Goal: Task Accomplishment & Management: Manage account settings

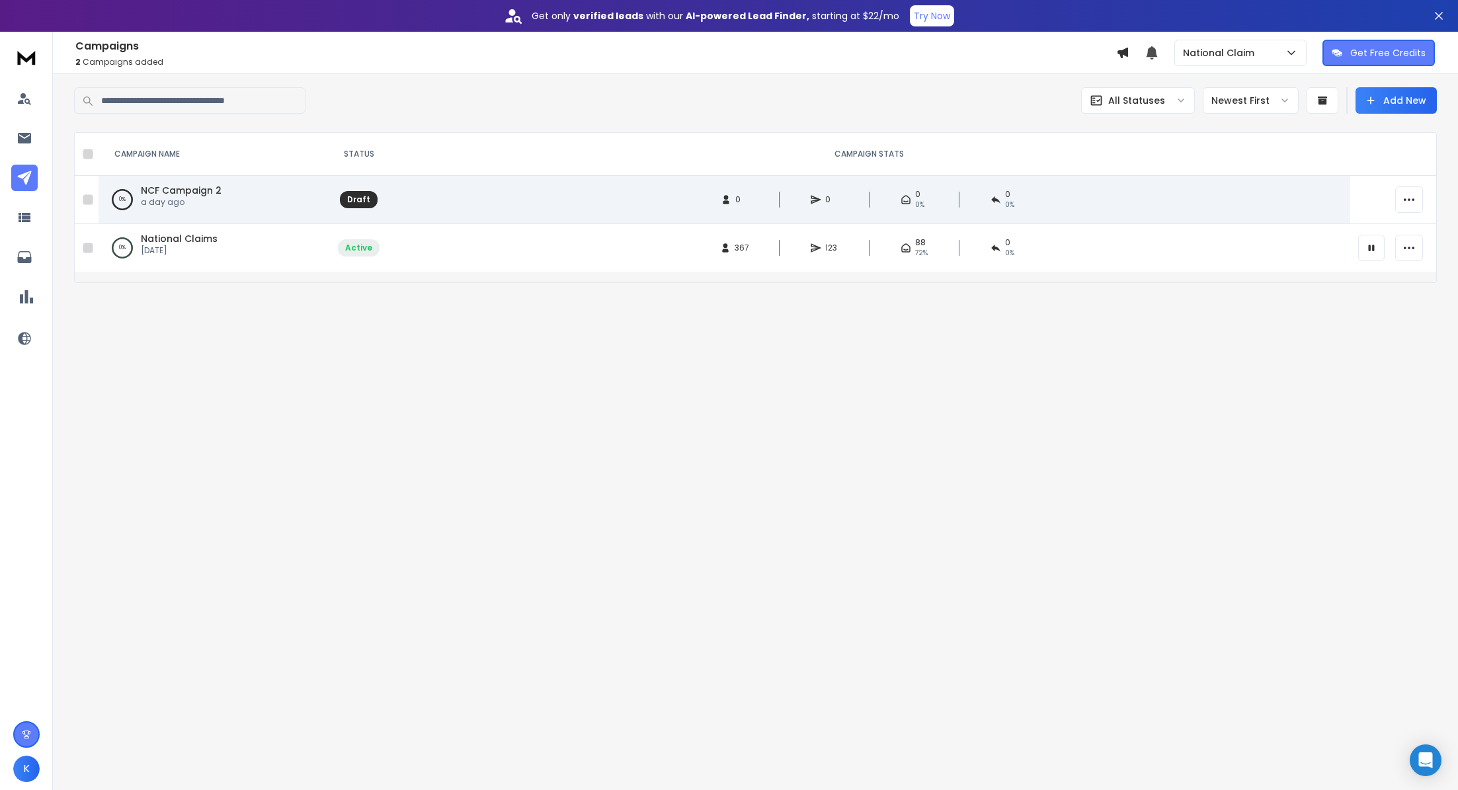
click at [191, 210] on div "NCF Campaign 2 a day ago" at bounding box center [181, 200] width 81 height 32
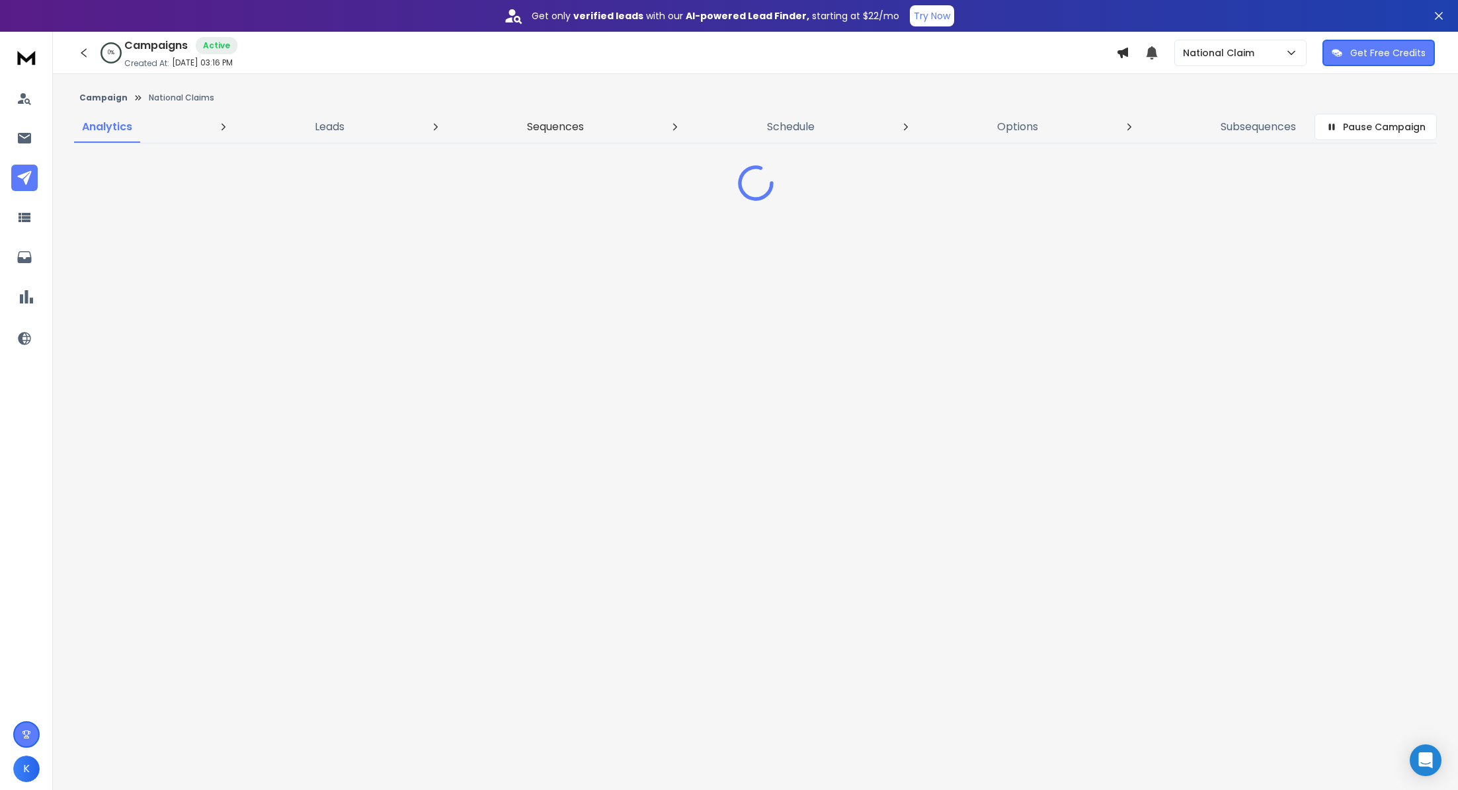
click at [551, 126] on p "Sequences" at bounding box center [555, 127] width 57 height 16
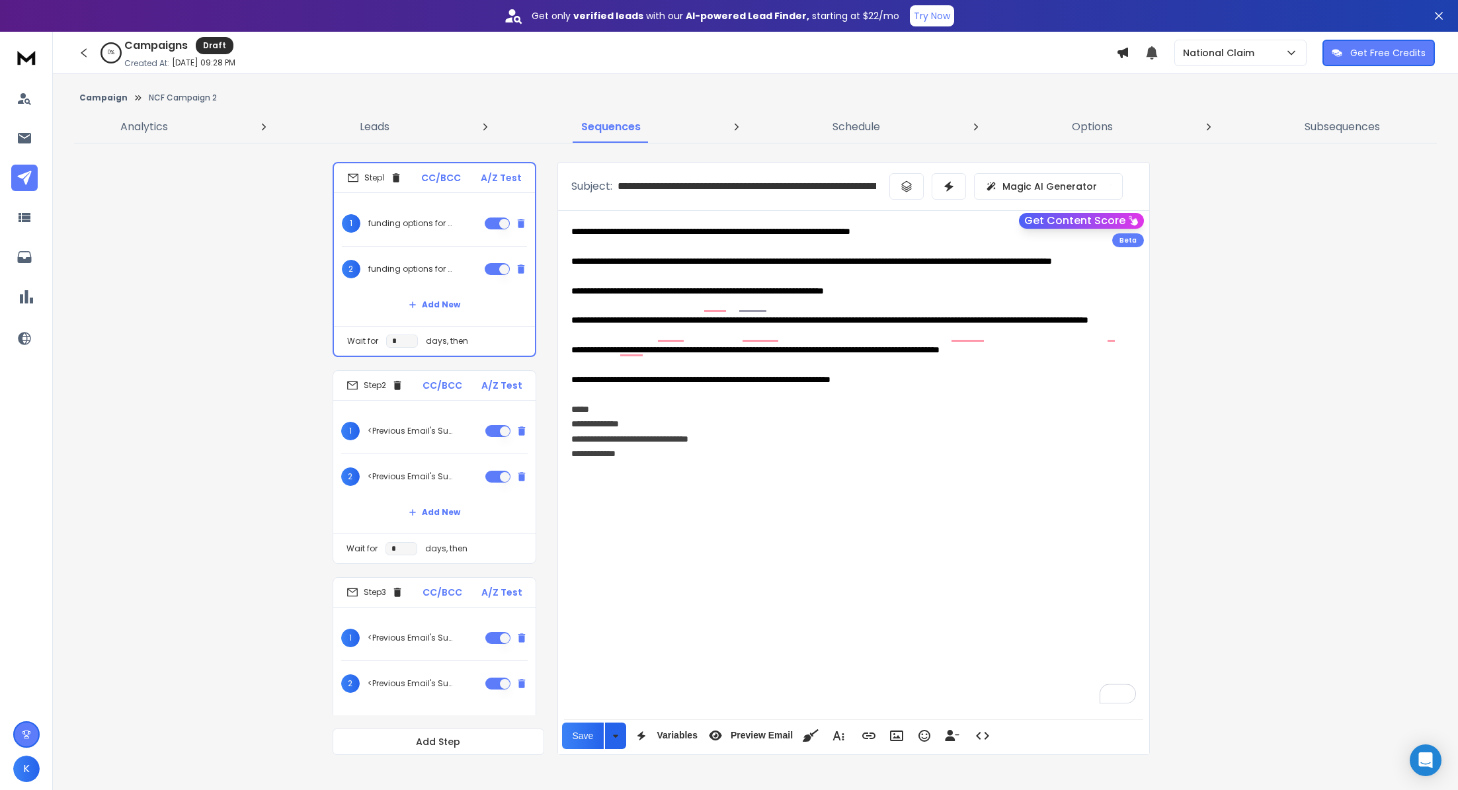
click at [436, 432] on p "<Previous Email's Subject>" at bounding box center [410, 431] width 85 height 11
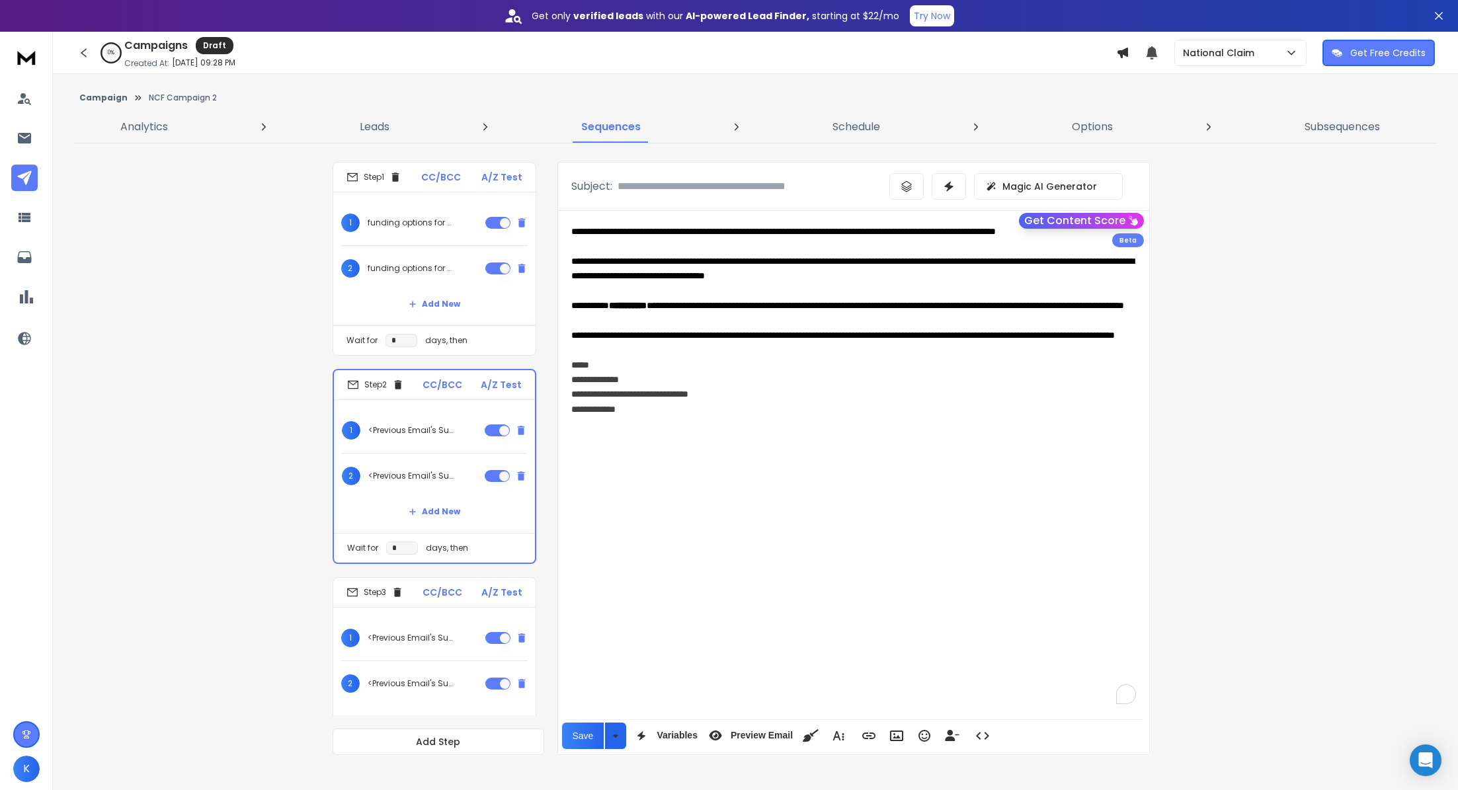
click at [419, 471] on p "<Previous Email's Subject>" at bounding box center [410, 476] width 85 height 11
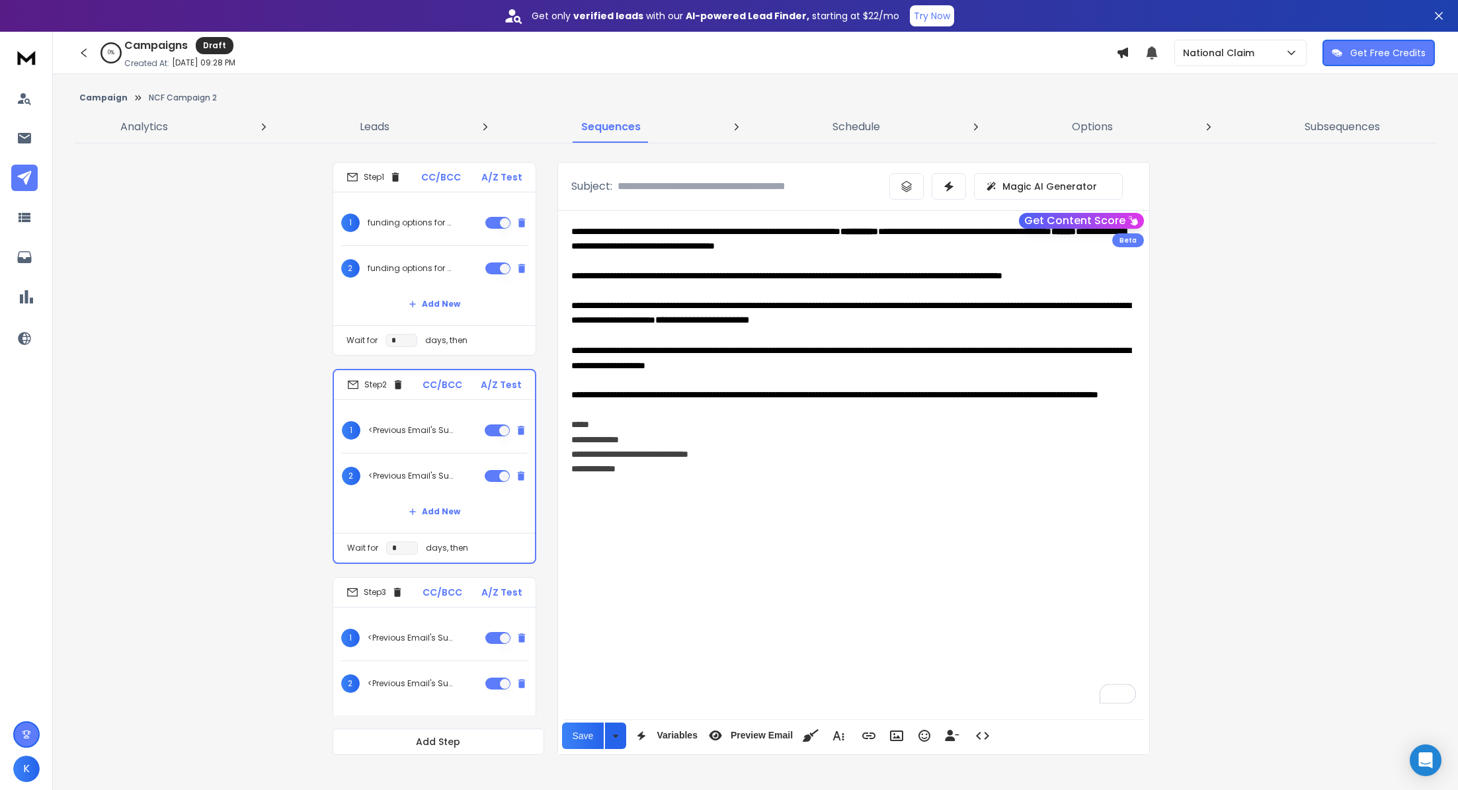
click at [778, 359] on span "**********" at bounding box center [850, 358] width 559 height 24
click at [378, 228] on div "1 funding options for {{companyName}} | {{companyName}}’s job funding | faster …" at bounding box center [396, 223] width 111 height 19
type input "**********"
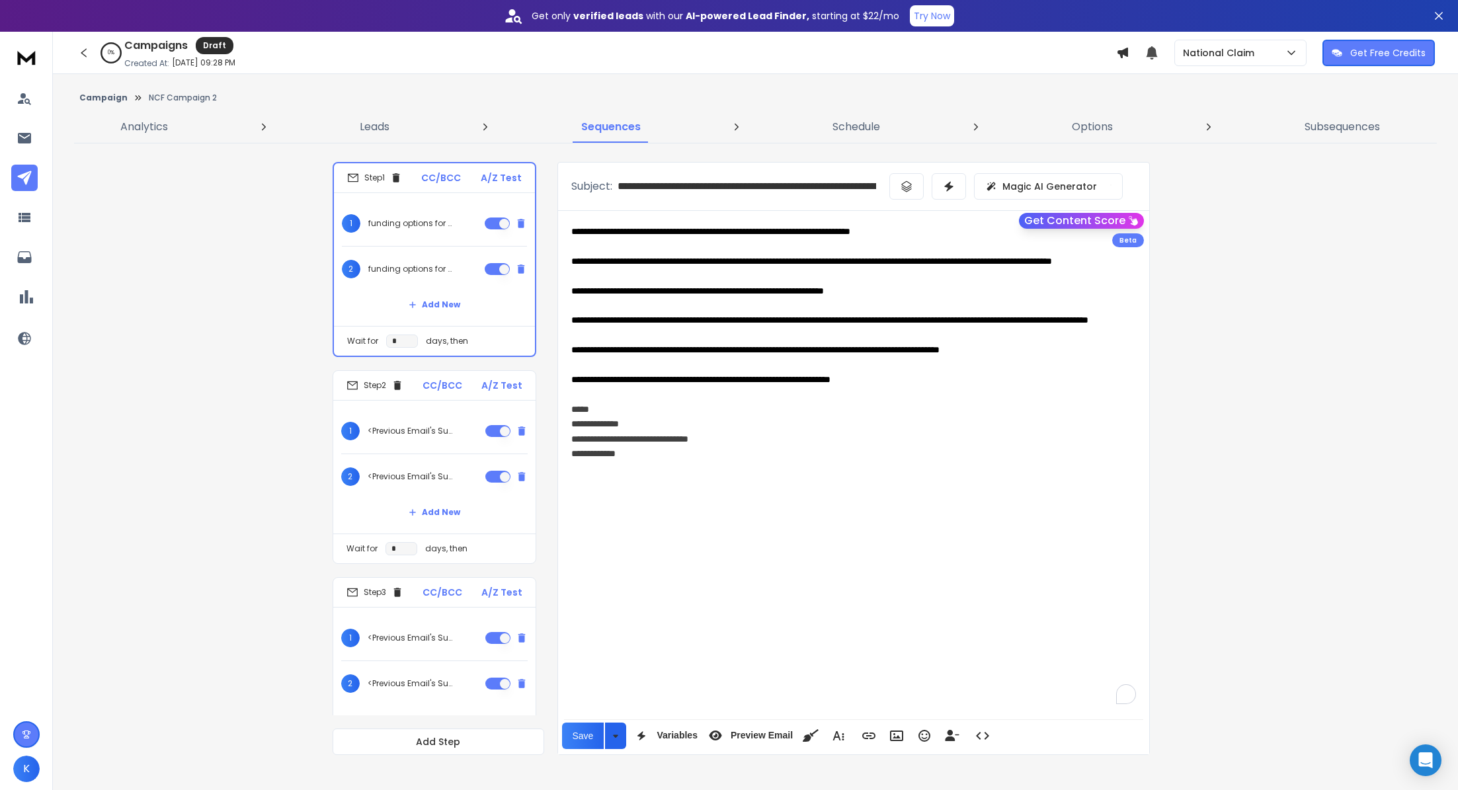
click at [398, 270] on p "funding options for {{companyName}} | {{companyName}}’s job funding | faster ca…" at bounding box center [410, 269] width 85 height 11
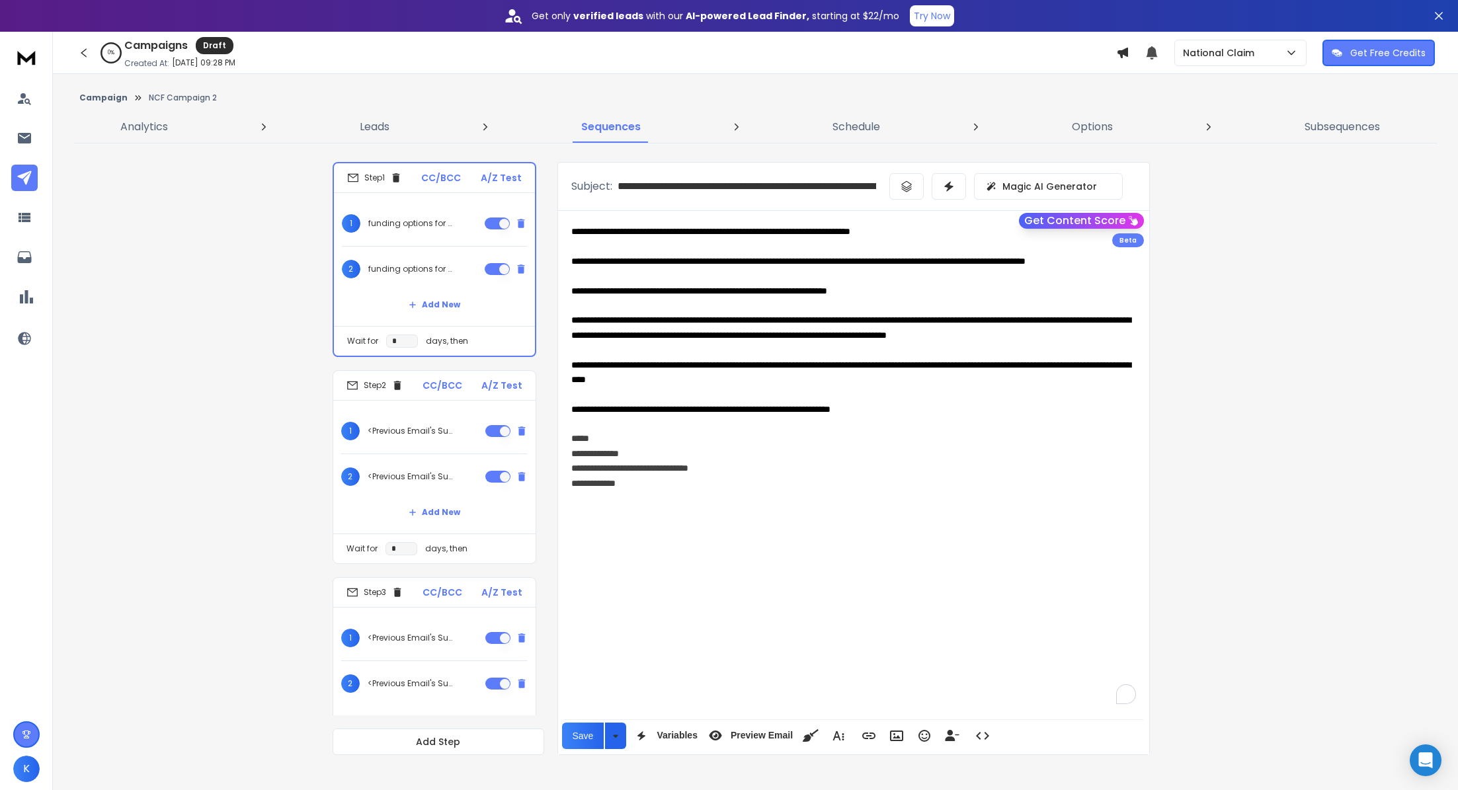
click at [682, 298] on div "**********" at bounding box center [853, 291] width 565 height 15
click at [533, 305] on div "Step 1 CC/BCC A/Z Test 1 funding options for {{companyName}} | {{companyName}}’…" at bounding box center [439, 438] width 212 height 553
click at [31, 183] on icon at bounding box center [25, 178] width 16 height 16
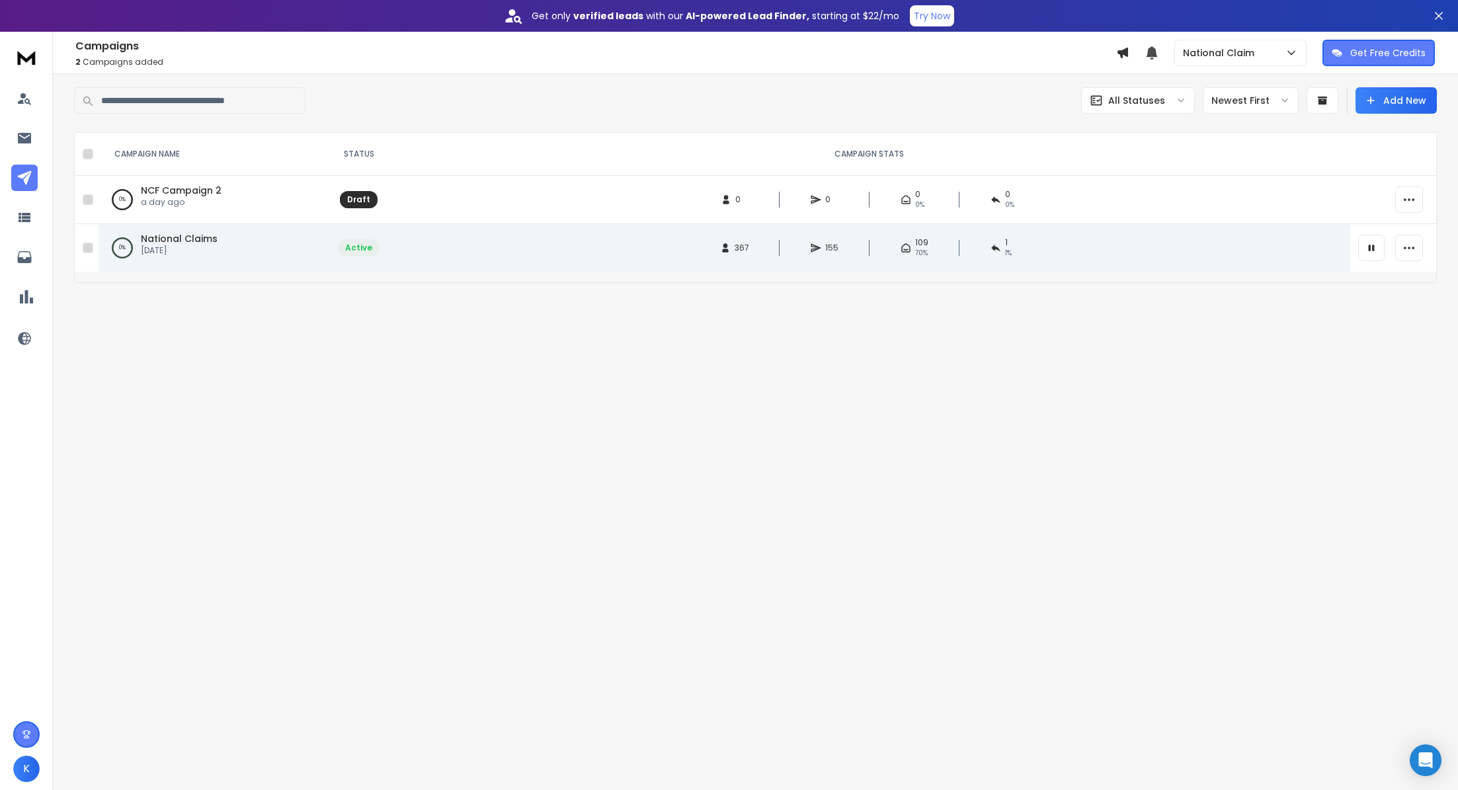
click at [205, 229] on td "0 % National Claims 3 days ago" at bounding box center [214, 248] width 231 height 48
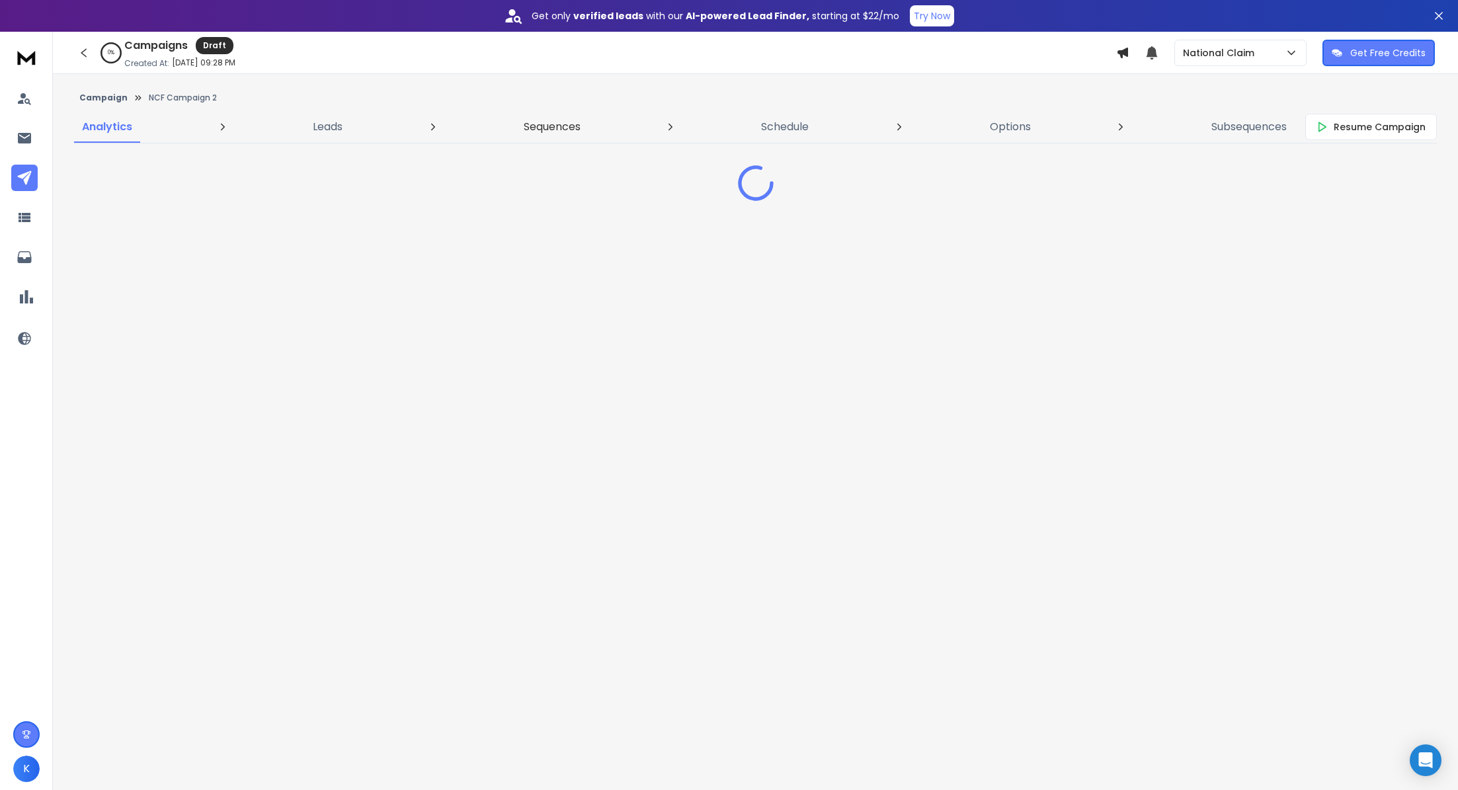
click at [545, 133] on p "Sequences" at bounding box center [552, 127] width 57 height 16
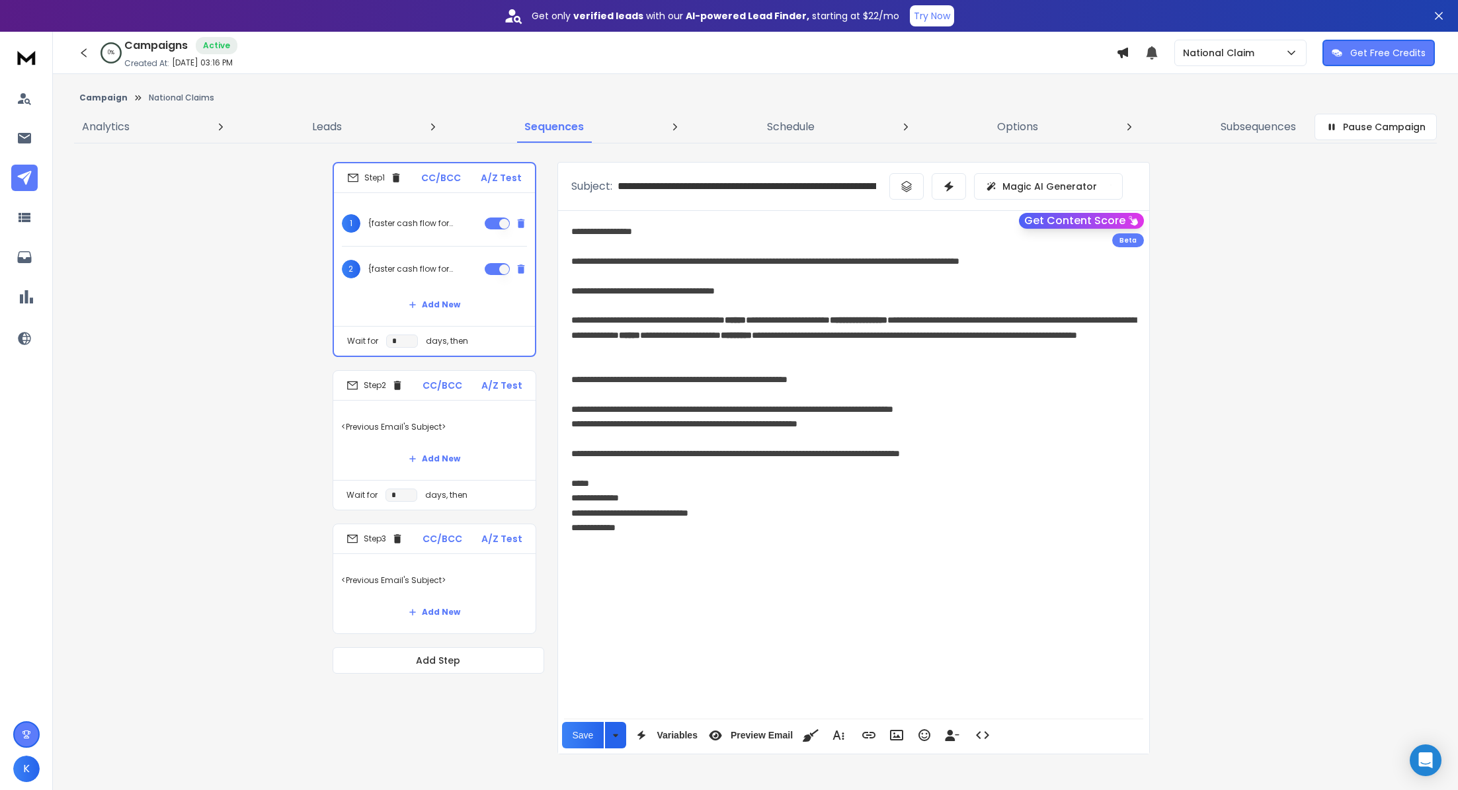
click at [640, 333] on strong "******" at bounding box center [629, 335] width 21 height 9
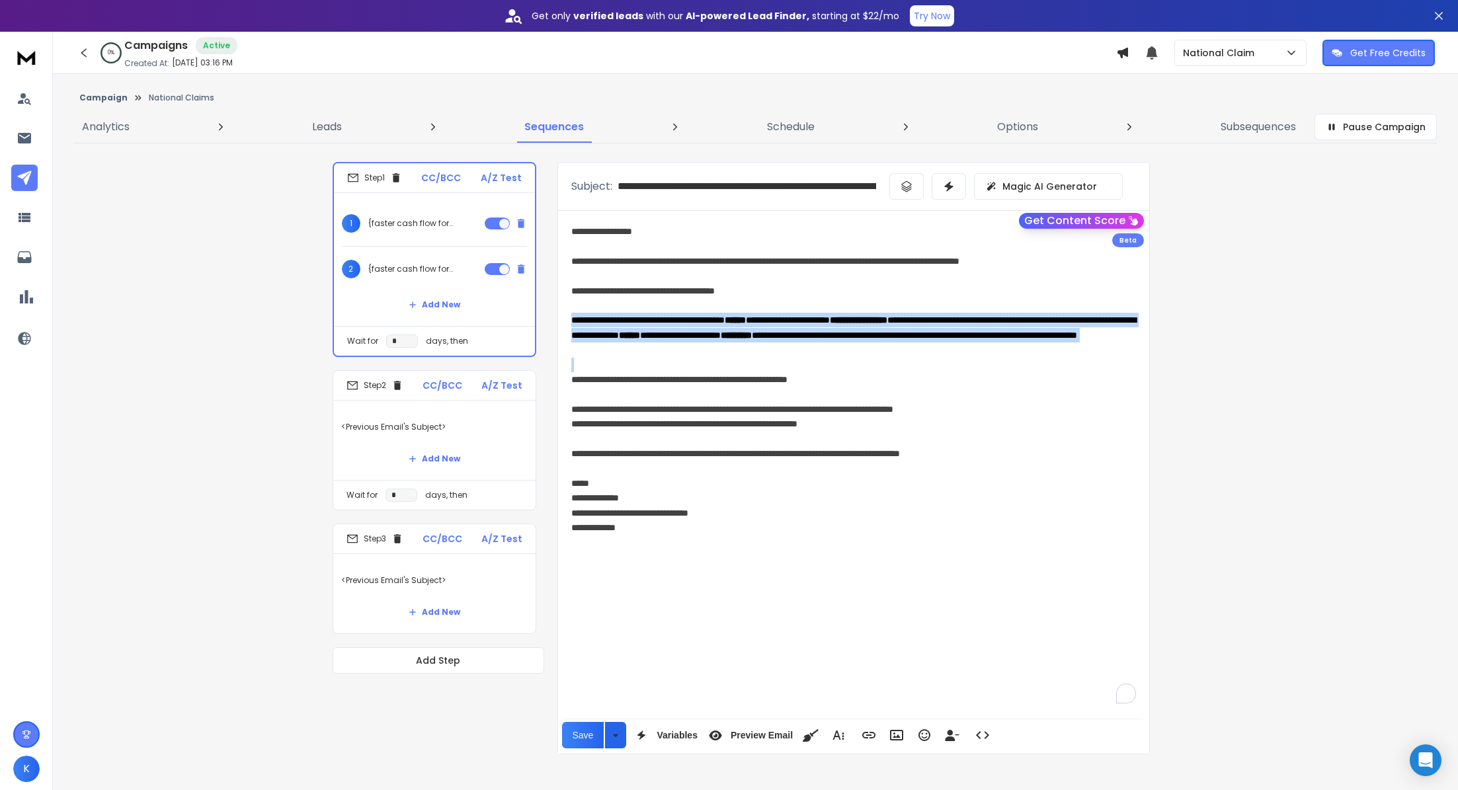
click at [640, 333] on strong "******" at bounding box center [629, 335] width 21 height 9
click at [757, 402] on div "**********" at bounding box center [853, 409] width 565 height 15
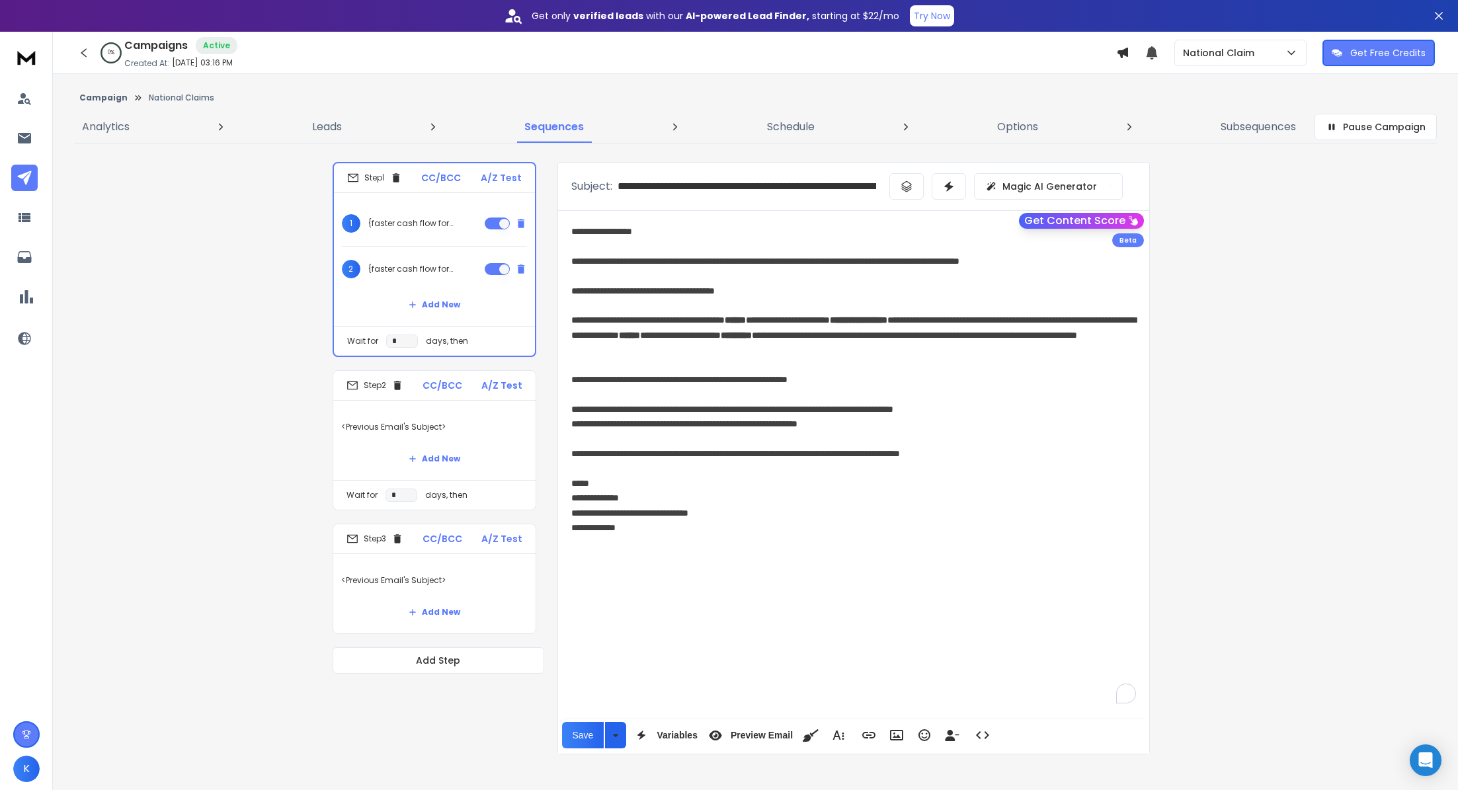
click at [757, 402] on div "**********" at bounding box center [853, 409] width 565 height 15
click at [22, 175] on icon at bounding box center [24, 178] width 14 height 14
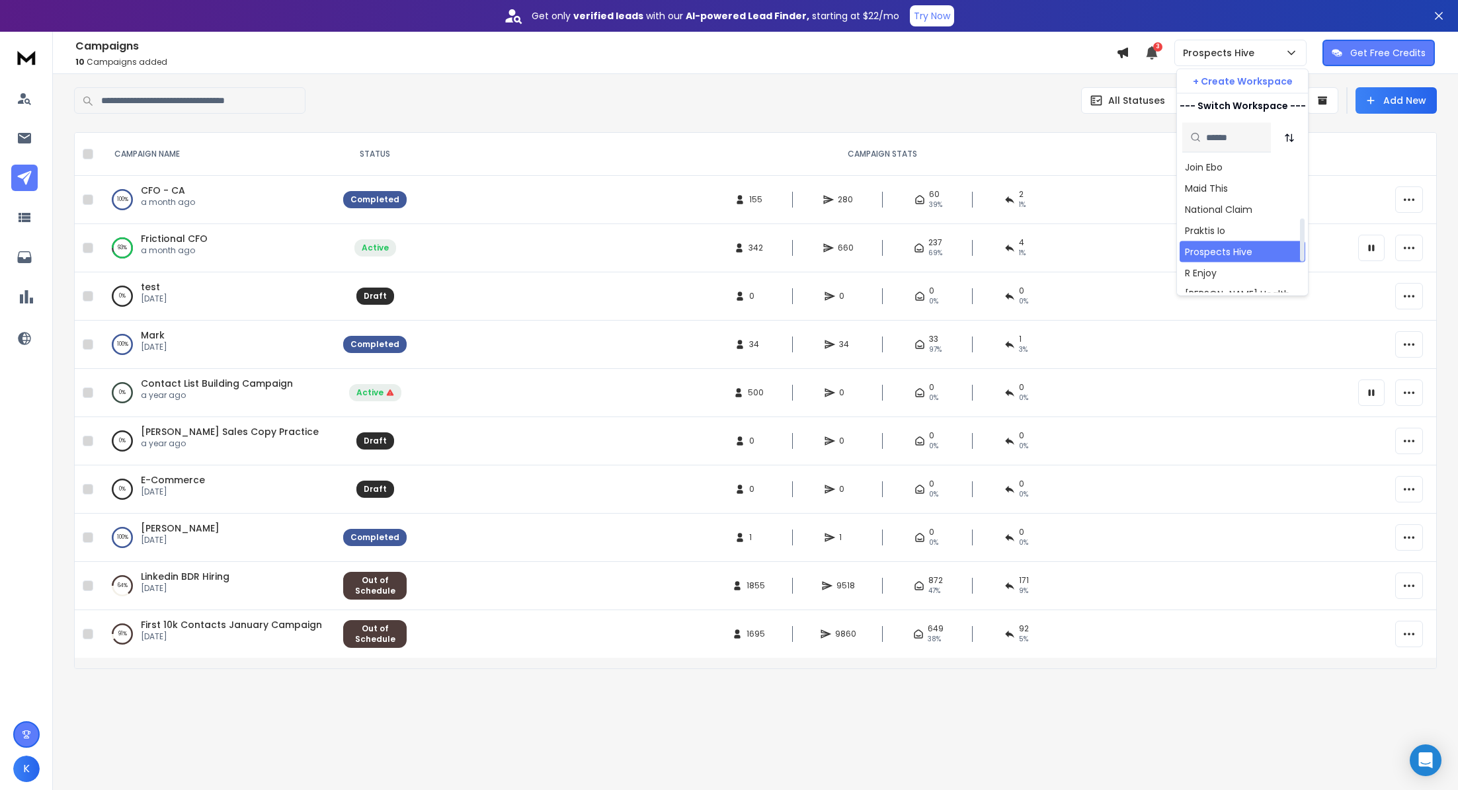
scroll to position [217, 0]
click at [1218, 194] on div "National Claim" at bounding box center [1242, 187] width 126 height 21
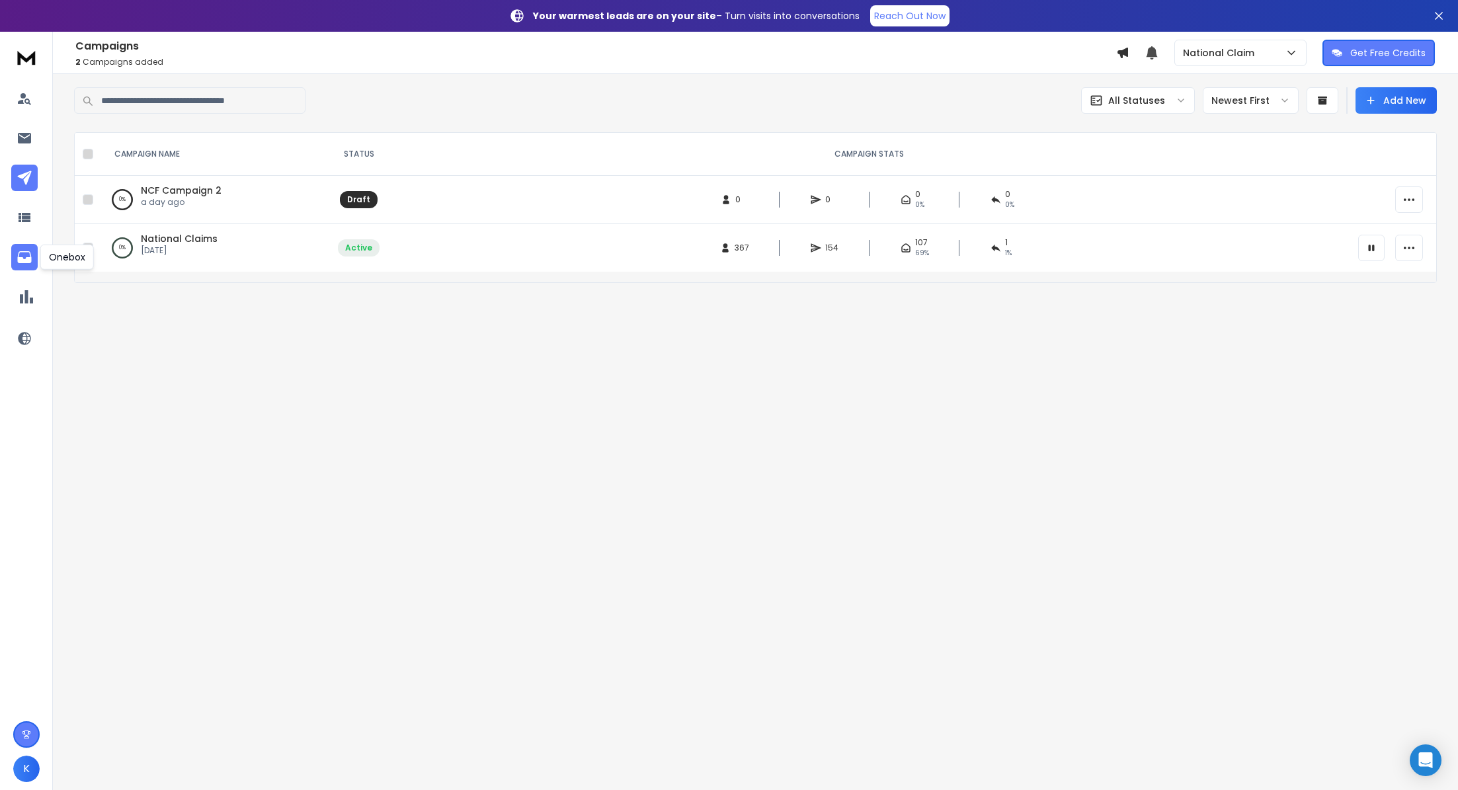
click at [28, 250] on icon at bounding box center [25, 257] width 16 height 16
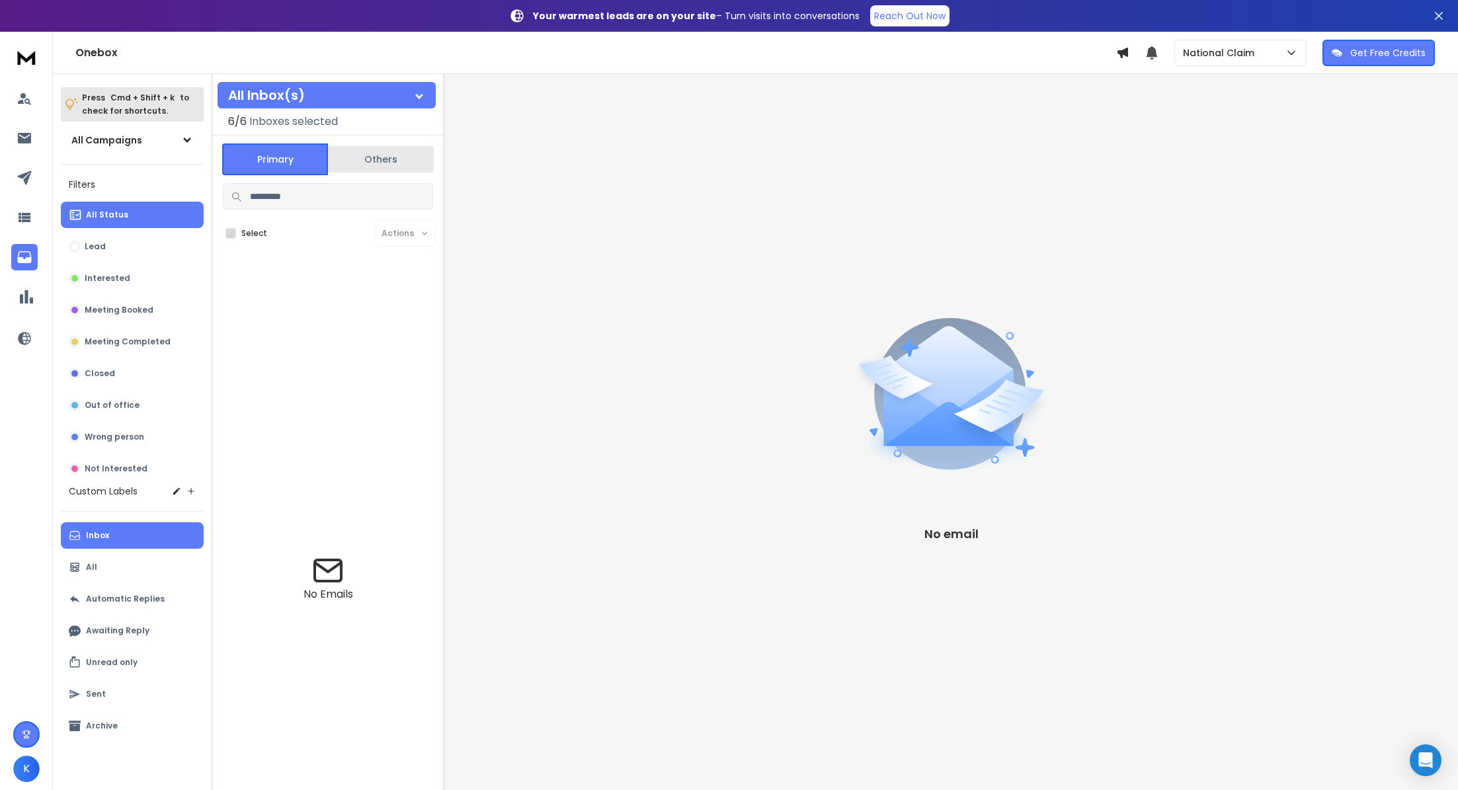
click at [417, 106] on button "All Inbox(s)" at bounding box center [327, 95] width 218 height 26
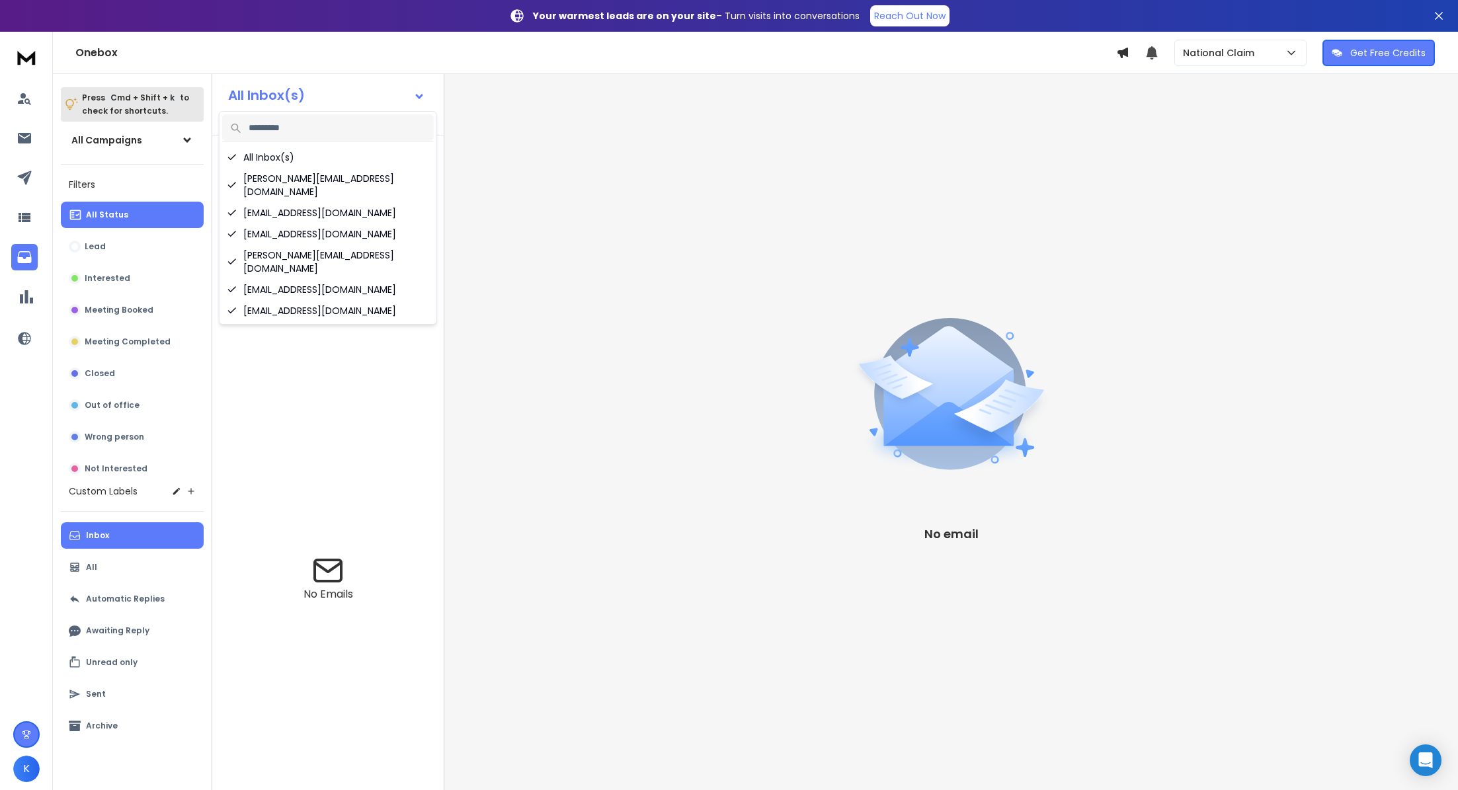
click at [290, 388] on div "No Emails" at bounding box center [328, 552] width 221 height 584
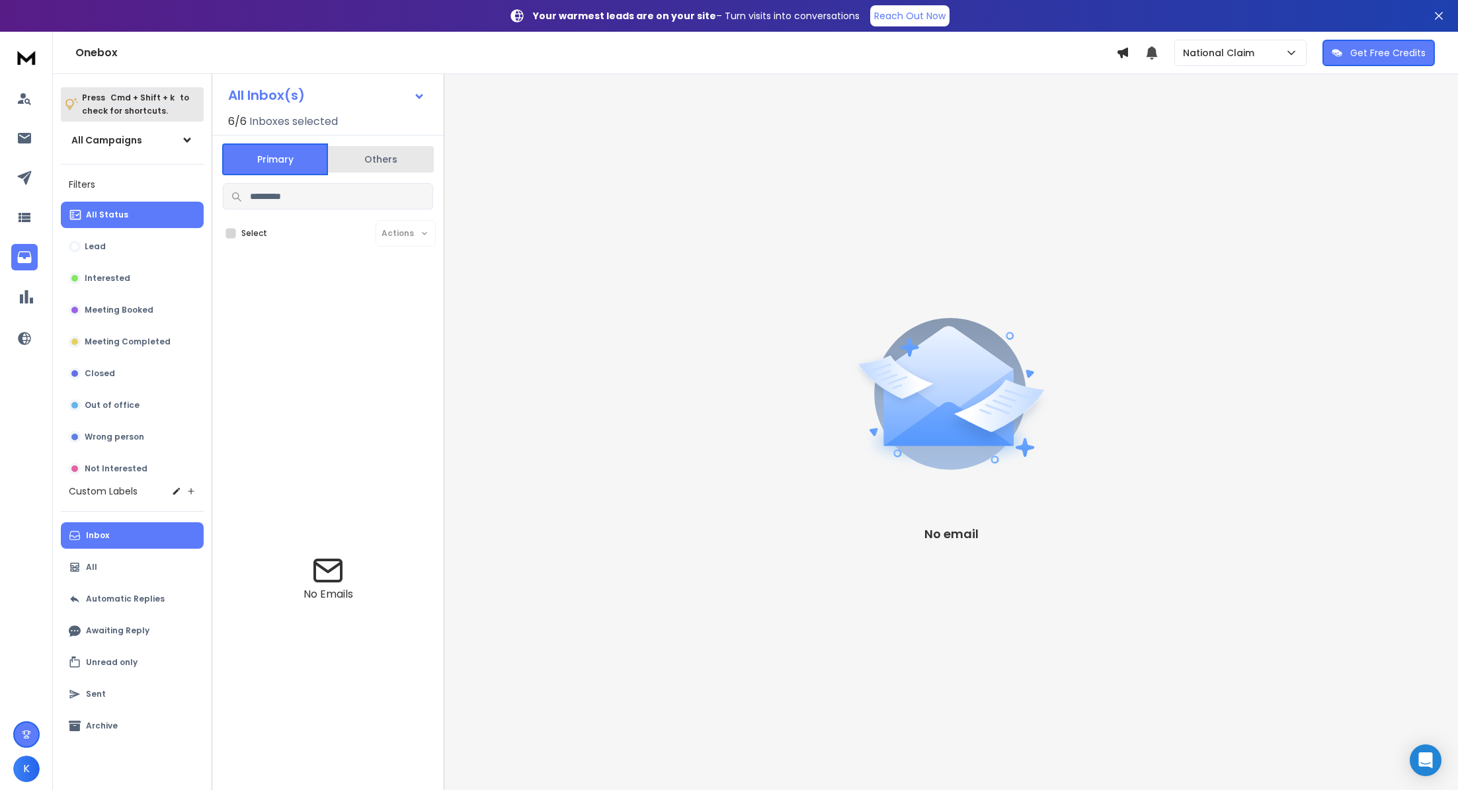
click at [331, 166] on button "Others" at bounding box center [381, 159] width 106 height 29
click at [284, 163] on button "Primary" at bounding box center [275, 159] width 106 height 29
click at [404, 97] on button "All Inbox(s)" at bounding box center [327, 95] width 218 height 26
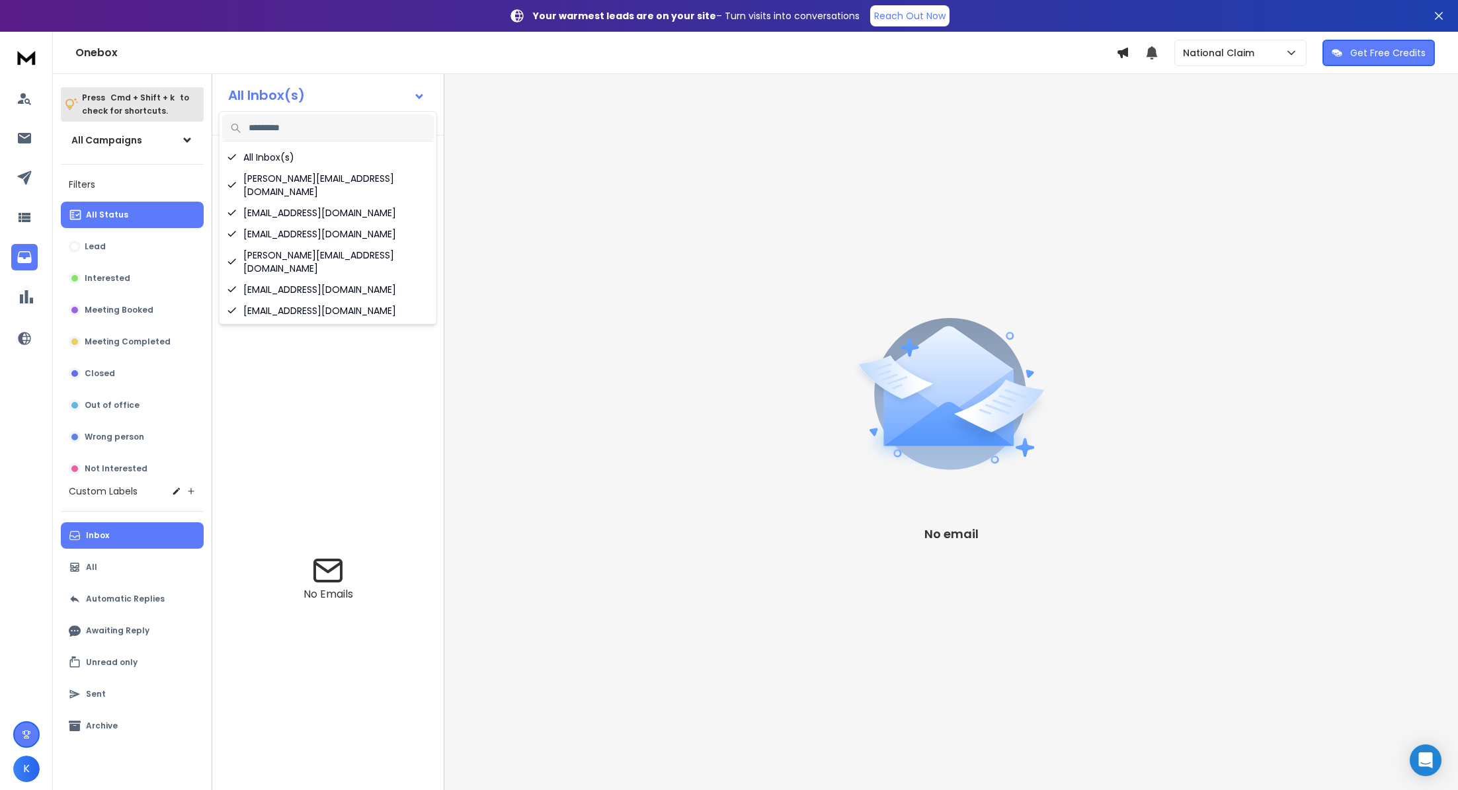
click at [272, 454] on div "No Emails" at bounding box center [328, 552] width 221 height 584
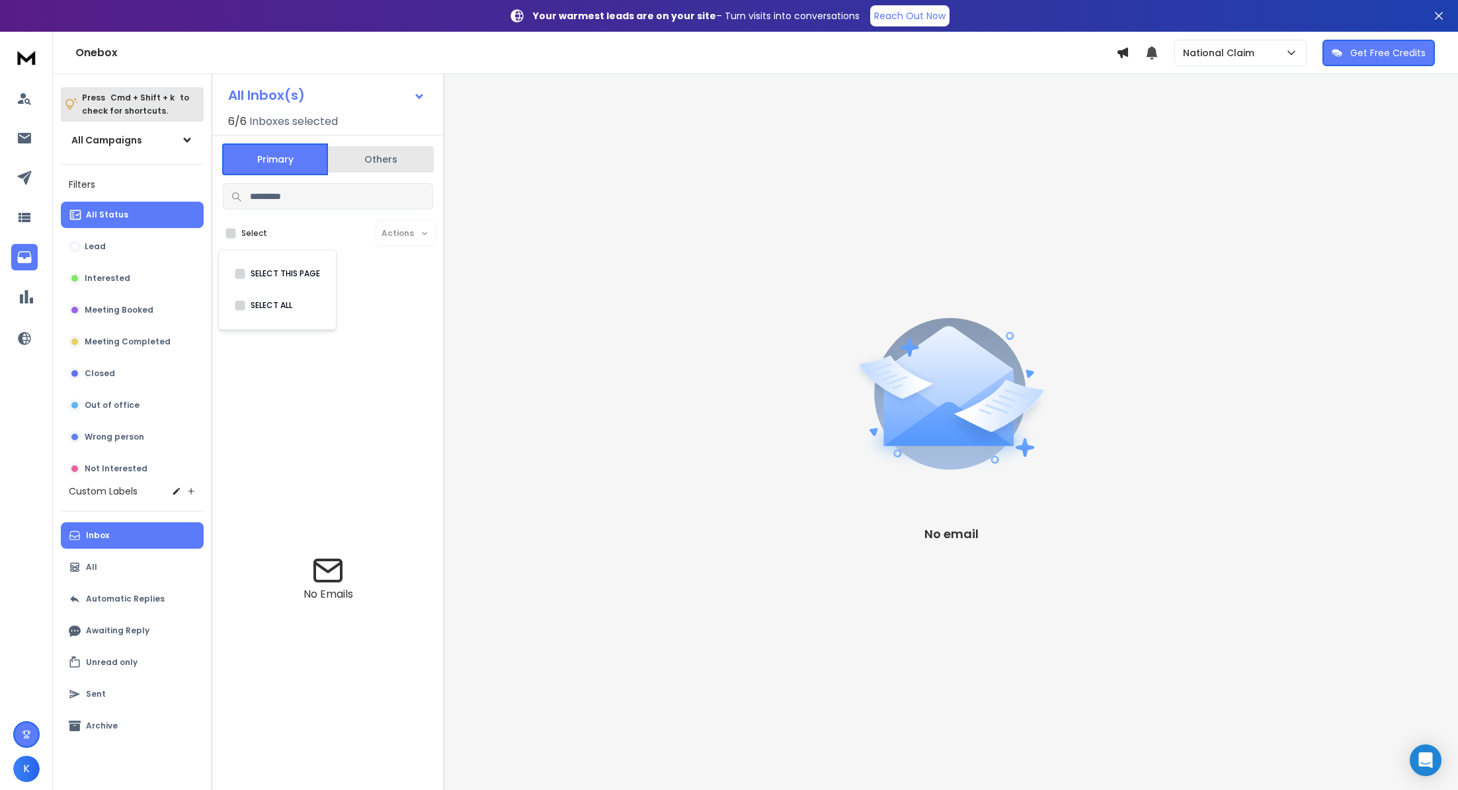
click at [260, 275] on label "SELECT THIS PAGE" at bounding box center [285, 273] width 69 height 11
click at [260, 304] on label "SELECT ALL" at bounding box center [272, 305] width 42 height 11
click at [37, 177] on div at bounding box center [26, 181] width 30 height 32
click at [32, 177] on icon at bounding box center [25, 178] width 16 height 16
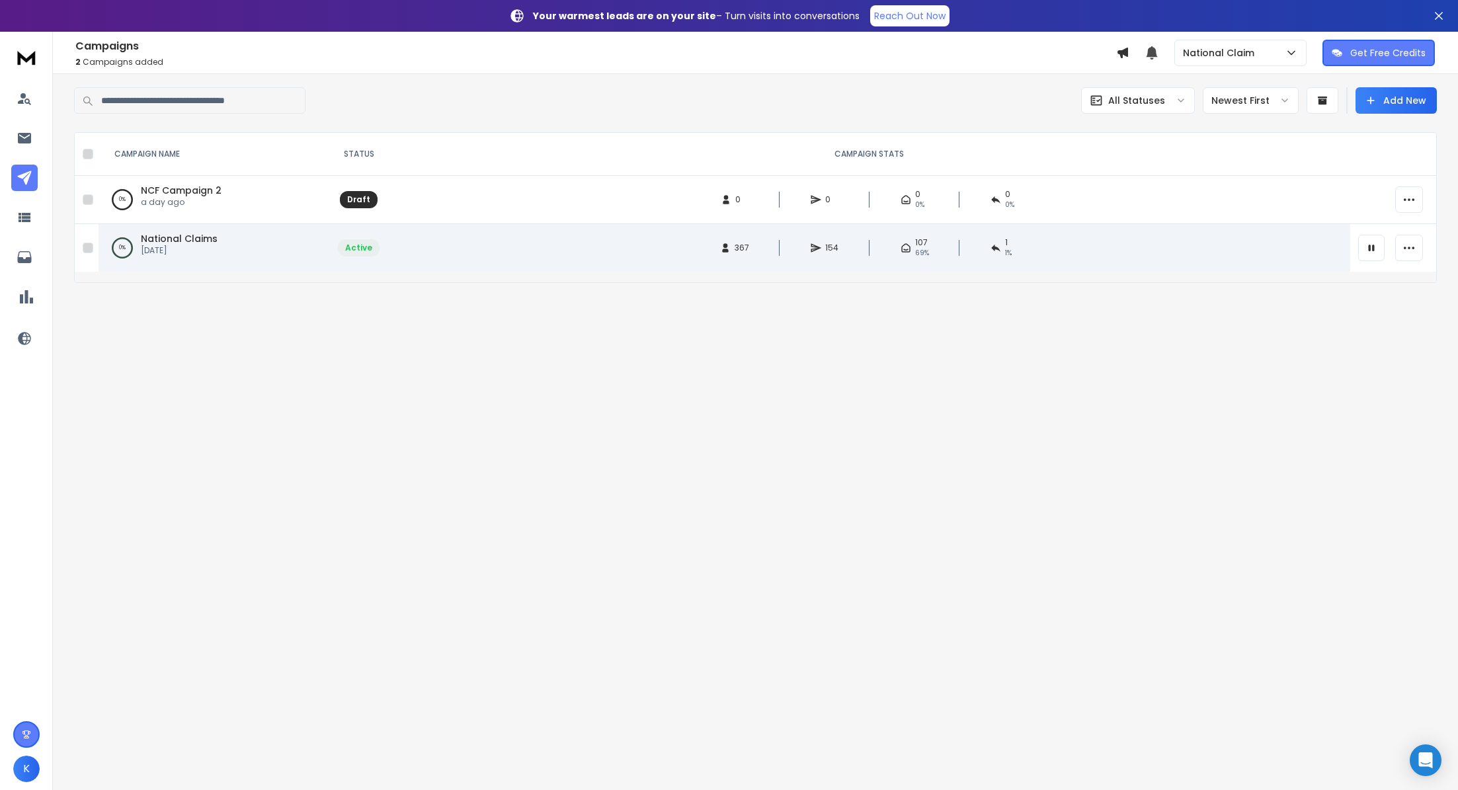
click at [529, 237] on div "367 154 107 69 % 1 1 %" at bounding box center [868, 247] width 947 height 21
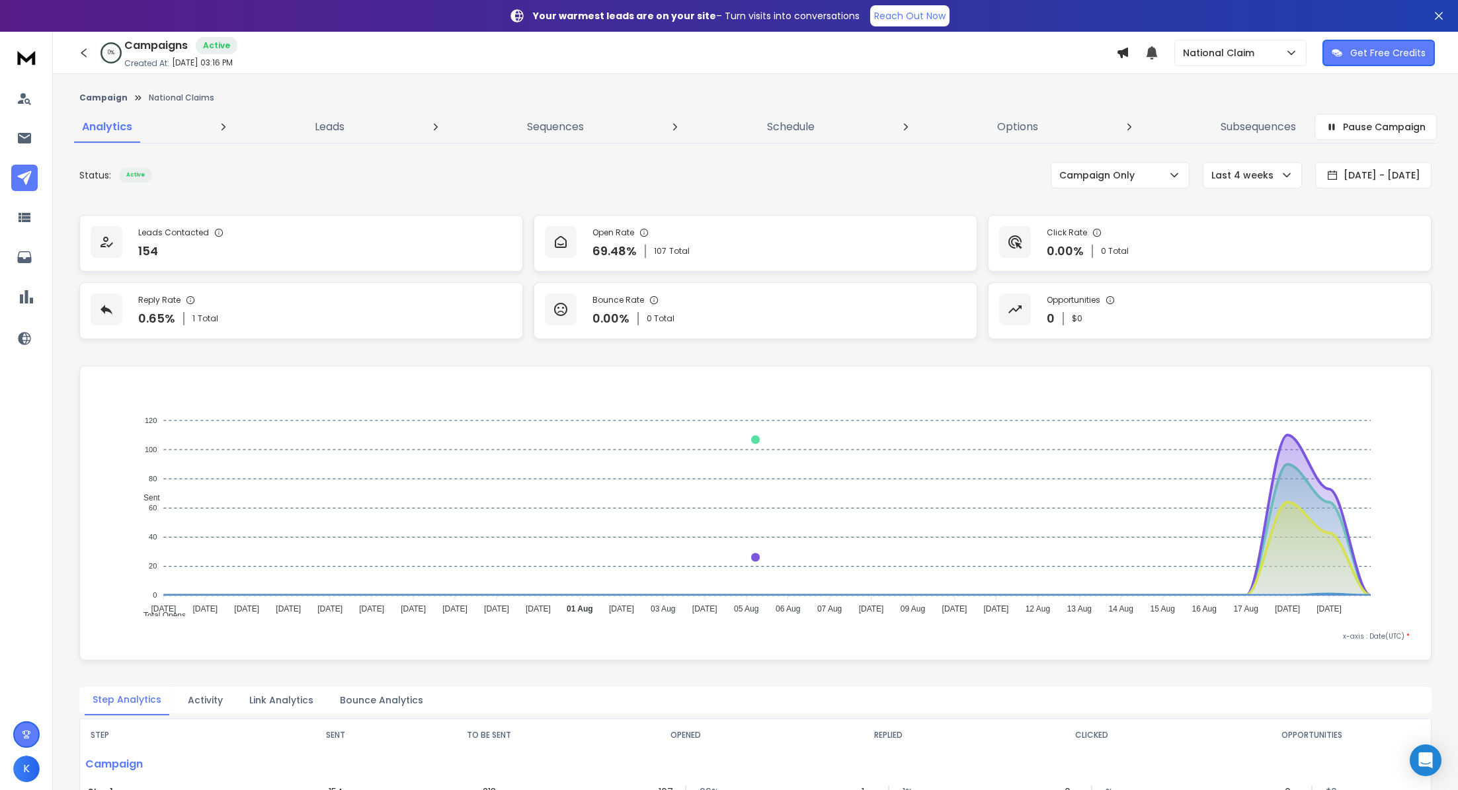
click at [211, 320] on span "Total" at bounding box center [208, 318] width 20 height 11
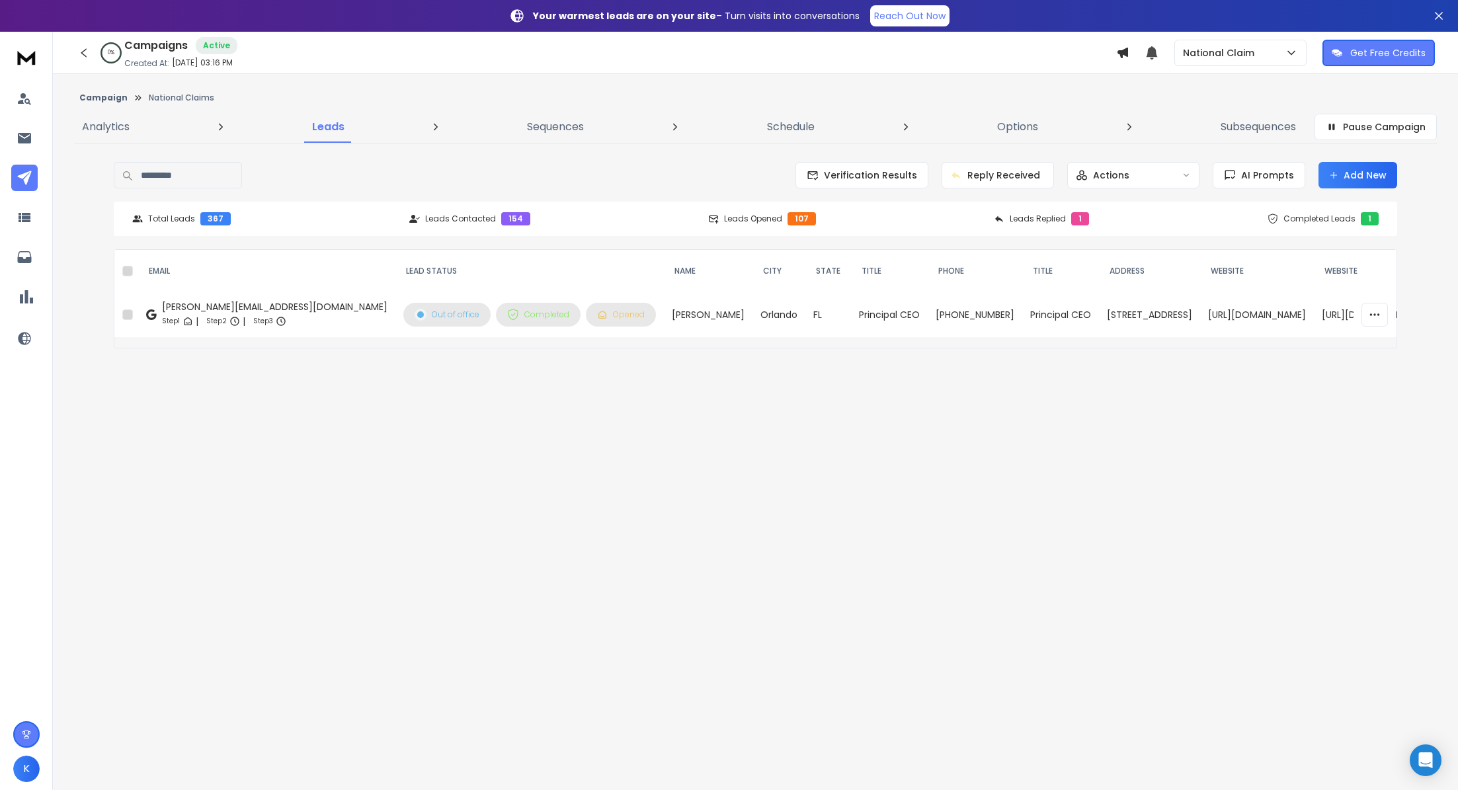
click at [664, 314] on td "Yecenia Rangel" at bounding box center [708, 314] width 89 height 45
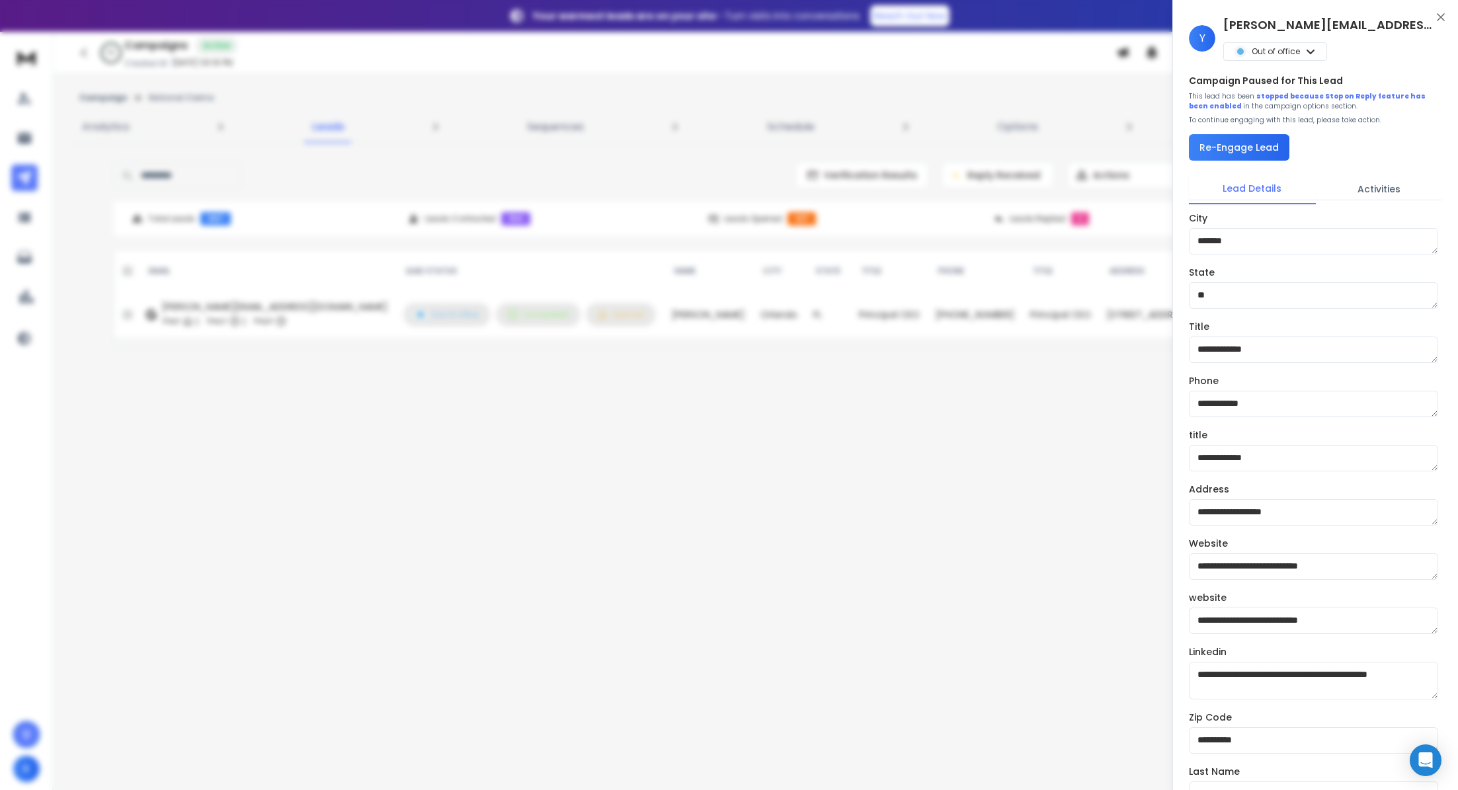
click at [1366, 192] on button "Activities" at bounding box center [1379, 189] width 127 height 29
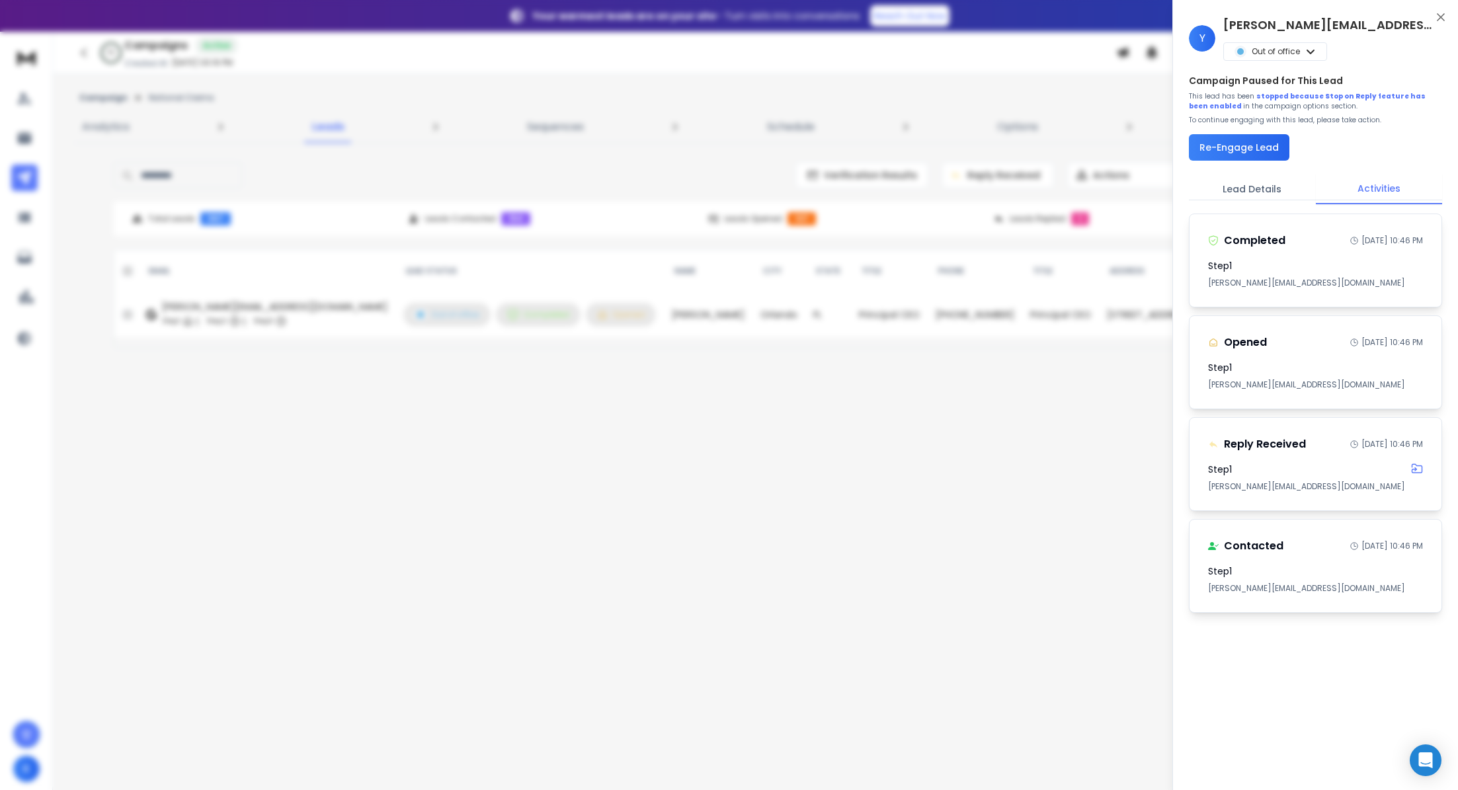
click at [1267, 454] on div "Reply Received Aug 19, 2025, 10:46 PM" at bounding box center [1315, 446] width 215 height 21
click at [1244, 477] on div "Reply Received Aug 19, 2025, 10:46 PM Step 1 ilana@getnatclaims.com" at bounding box center [1315, 464] width 215 height 56
click at [1414, 467] on icon at bounding box center [1417, 468] width 10 height 9
click at [1261, 485] on p "ilana@getnatclaims.com" at bounding box center [1315, 486] width 215 height 11
click at [1281, 485] on p "ilana@getnatclaims.com" at bounding box center [1315, 486] width 215 height 11
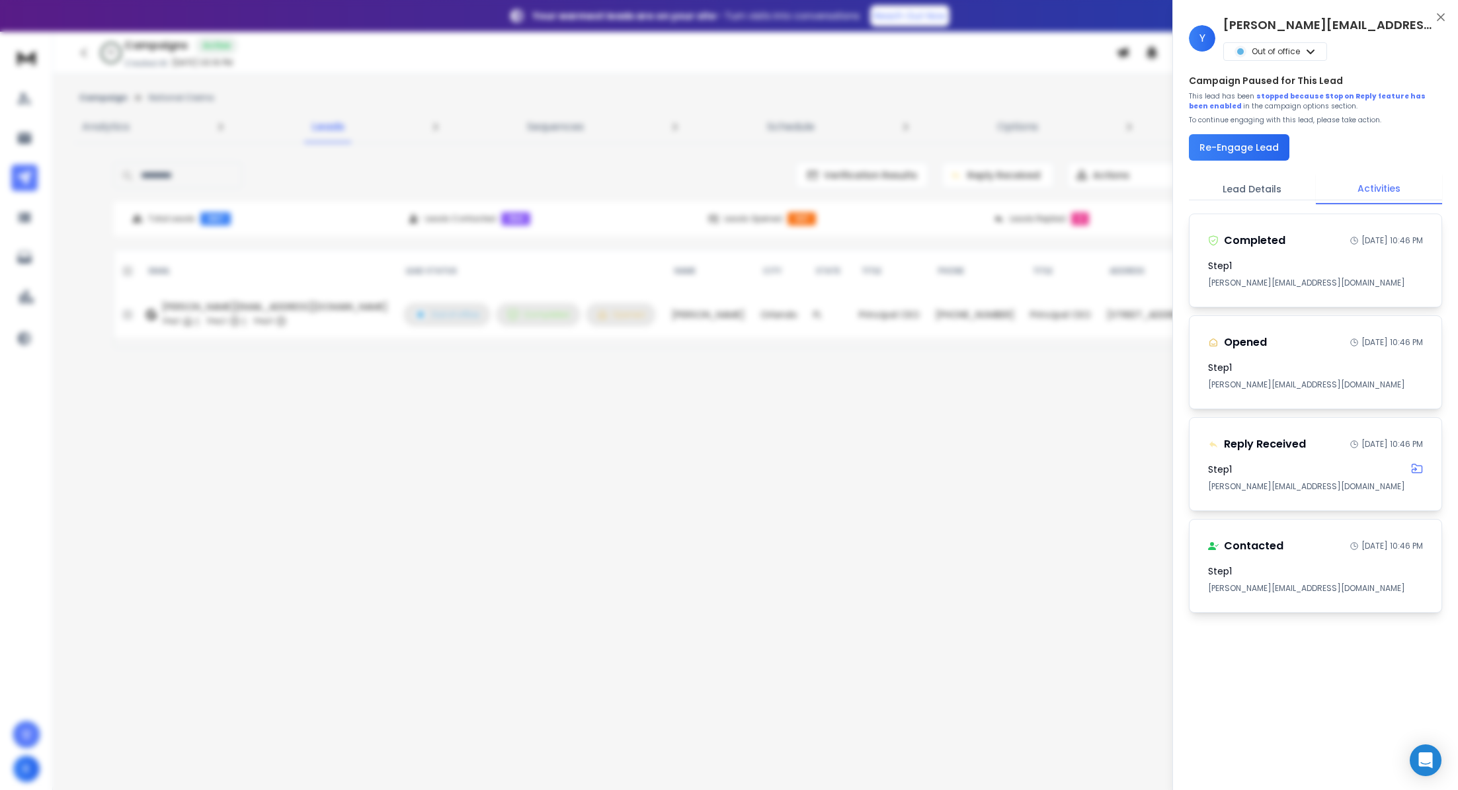
click at [1252, 175] on button "Lead Details" at bounding box center [1252, 189] width 127 height 29
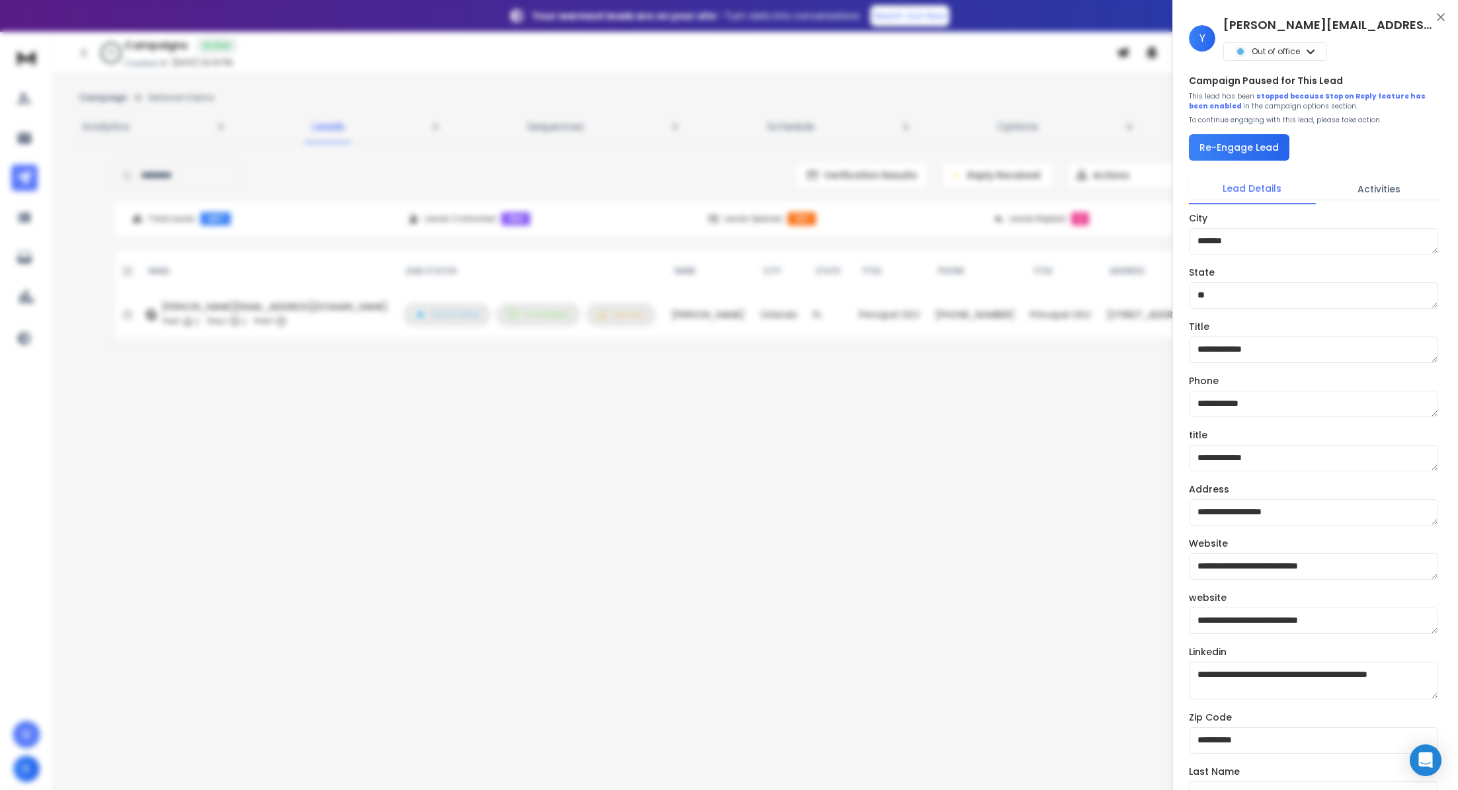
click at [1382, 201] on button "Activities" at bounding box center [1379, 189] width 127 height 29
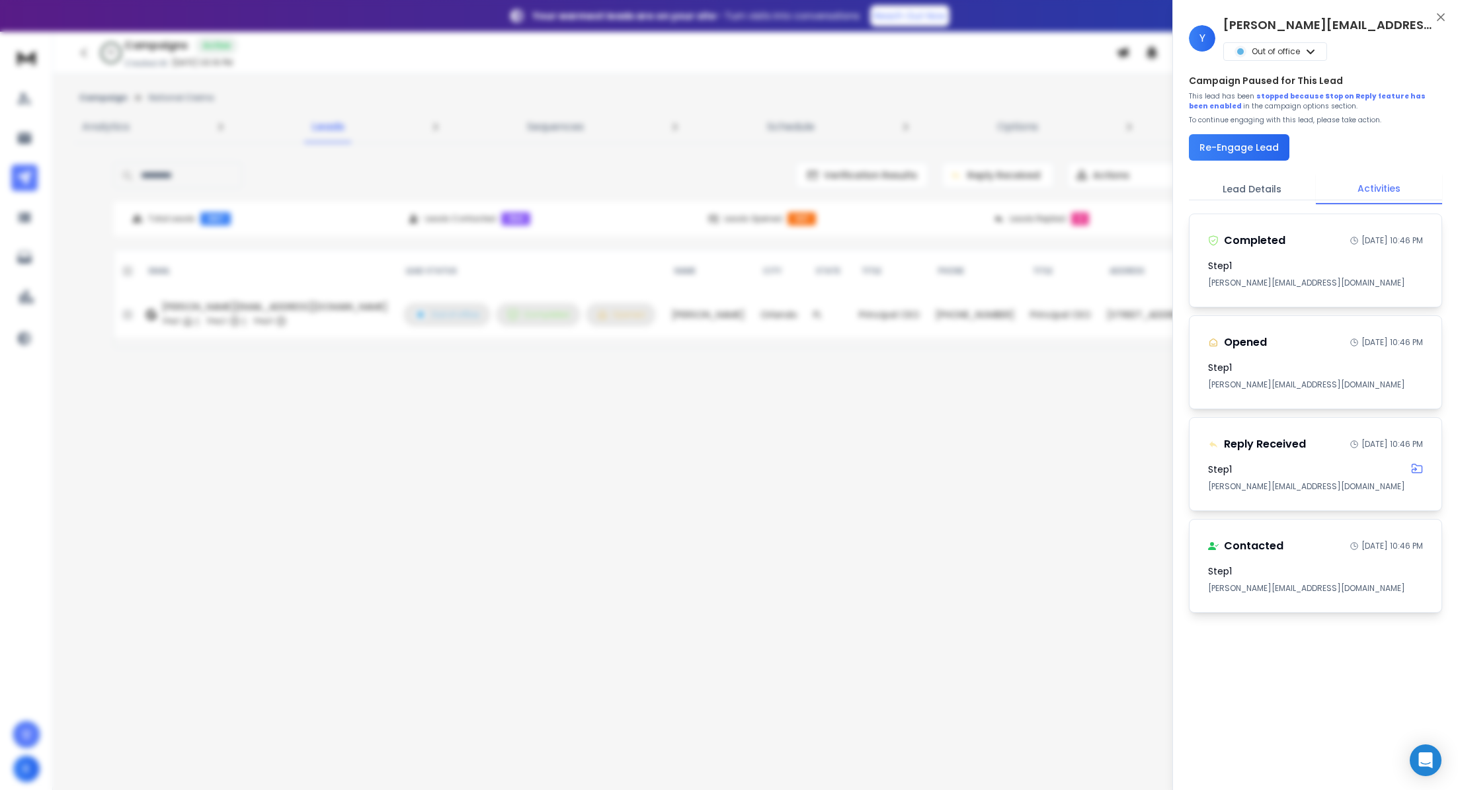
click at [1027, 372] on div at bounding box center [729, 395] width 1458 height 790
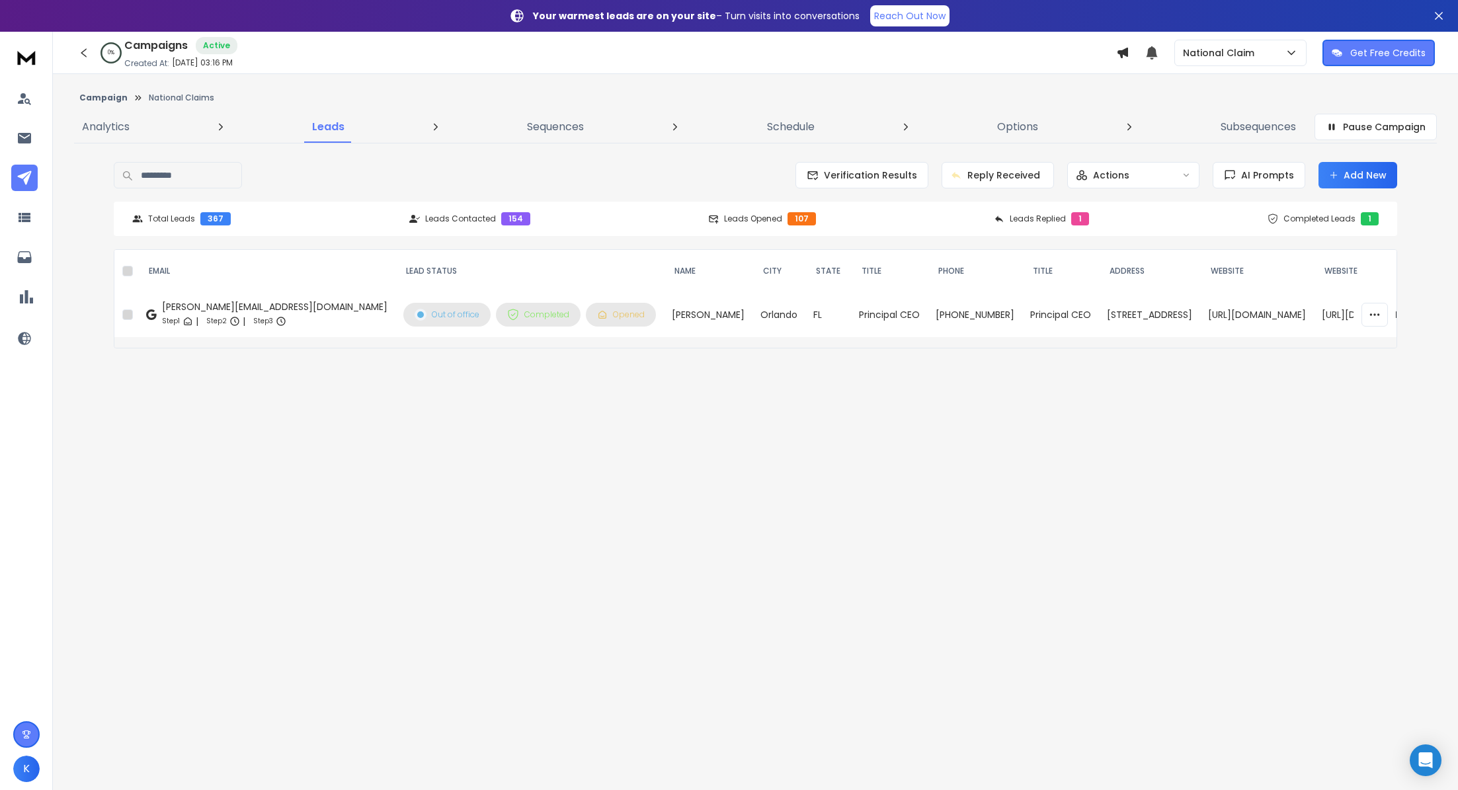
click at [507, 313] on div "Completed" at bounding box center [538, 315] width 62 height 12
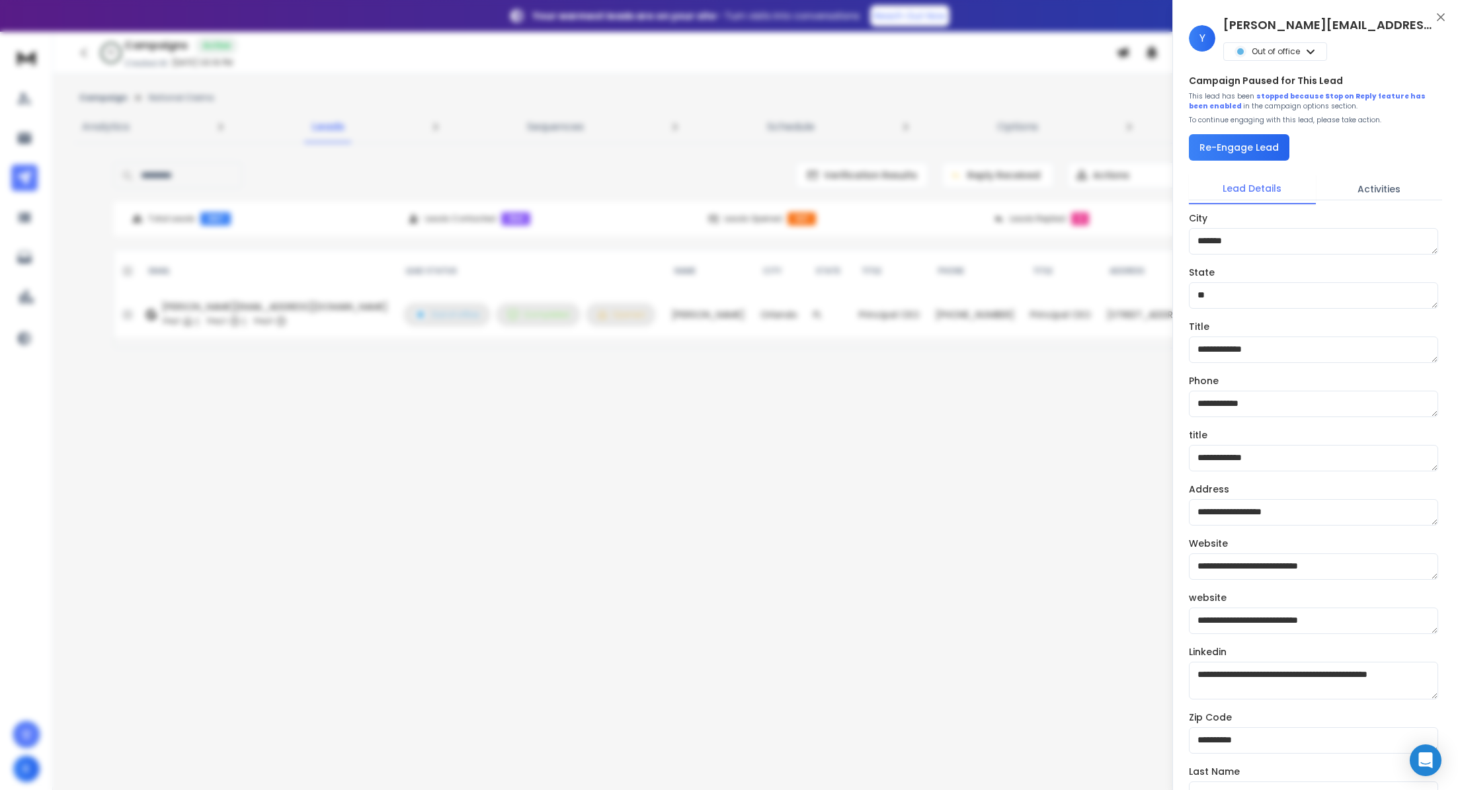
click at [1212, 151] on button "Re-Engage Lead" at bounding box center [1239, 147] width 100 height 26
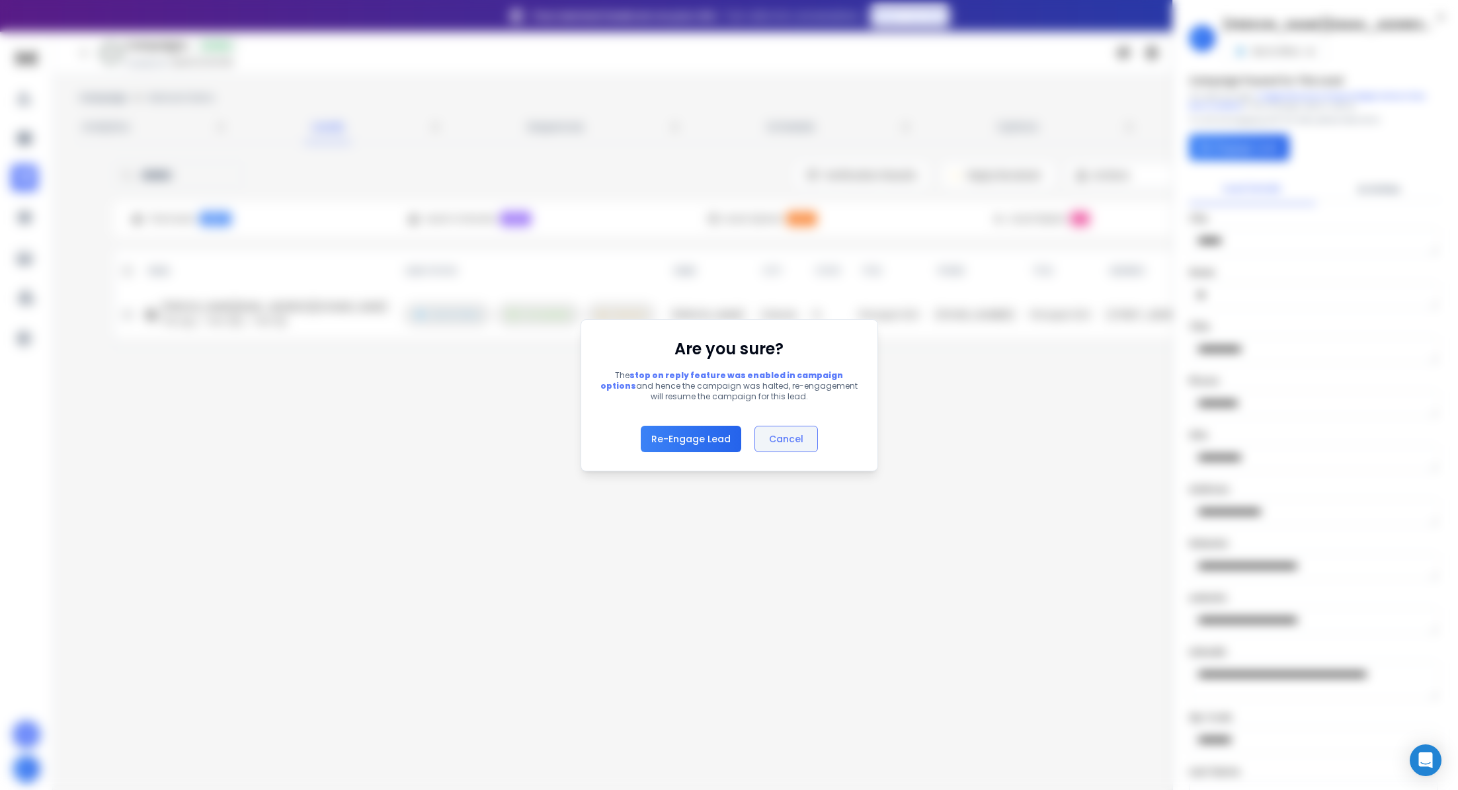
click at [705, 438] on button "Re-Engage Lead" at bounding box center [691, 439] width 100 height 26
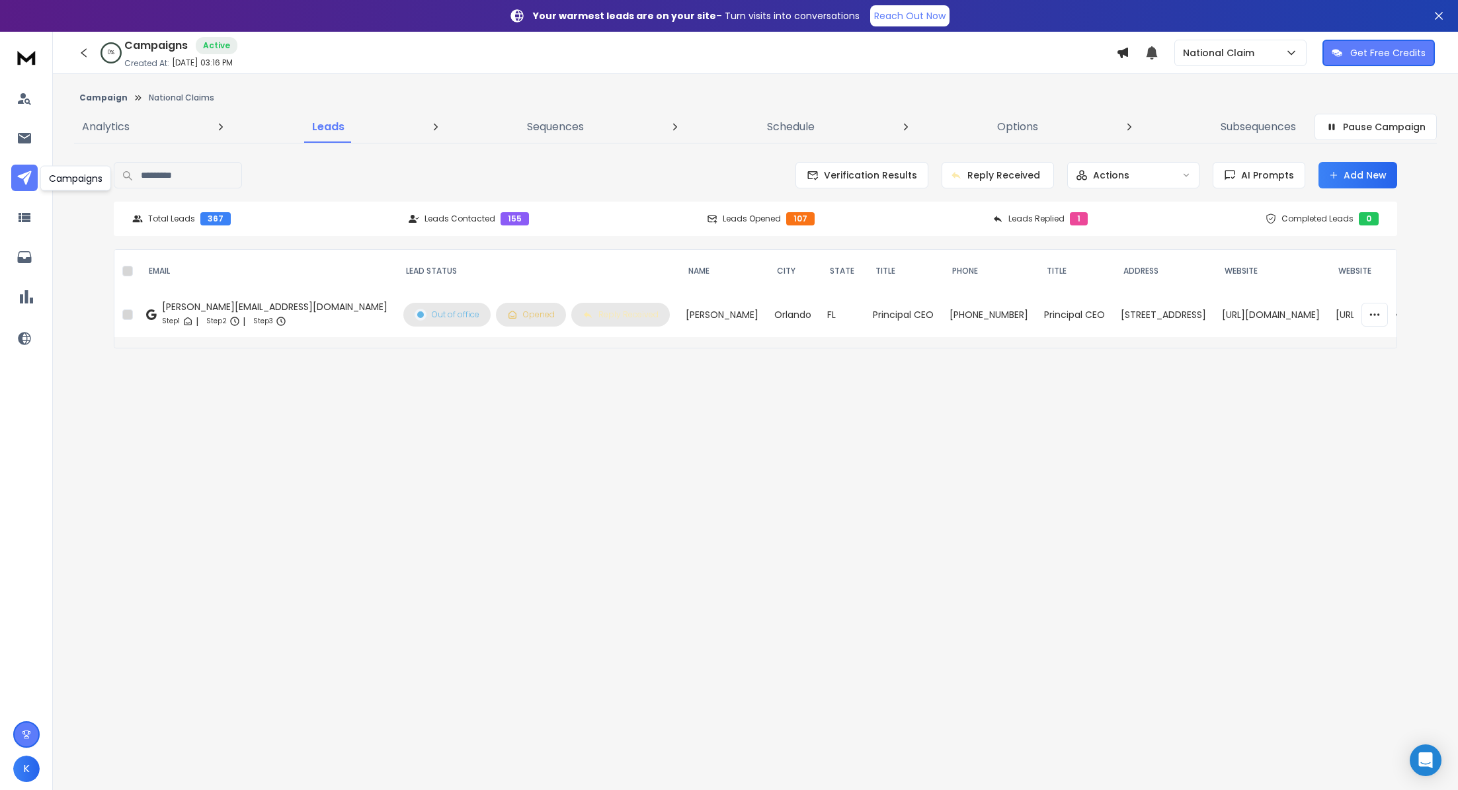
click at [28, 178] on icon at bounding box center [25, 178] width 16 height 16
